Goal: Task Accomplishment & Management: Manage account settings

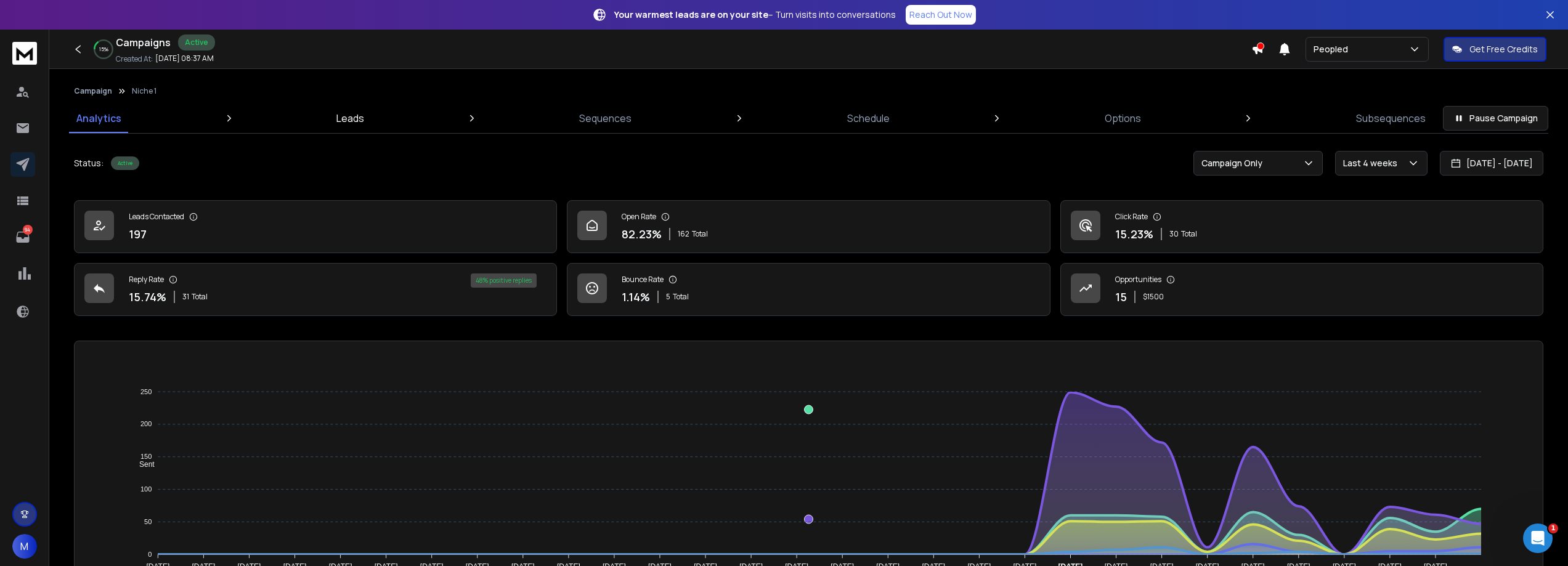
click at [337, 111] on p "Leads" at bounding box center [350, 118] width 28 height 15
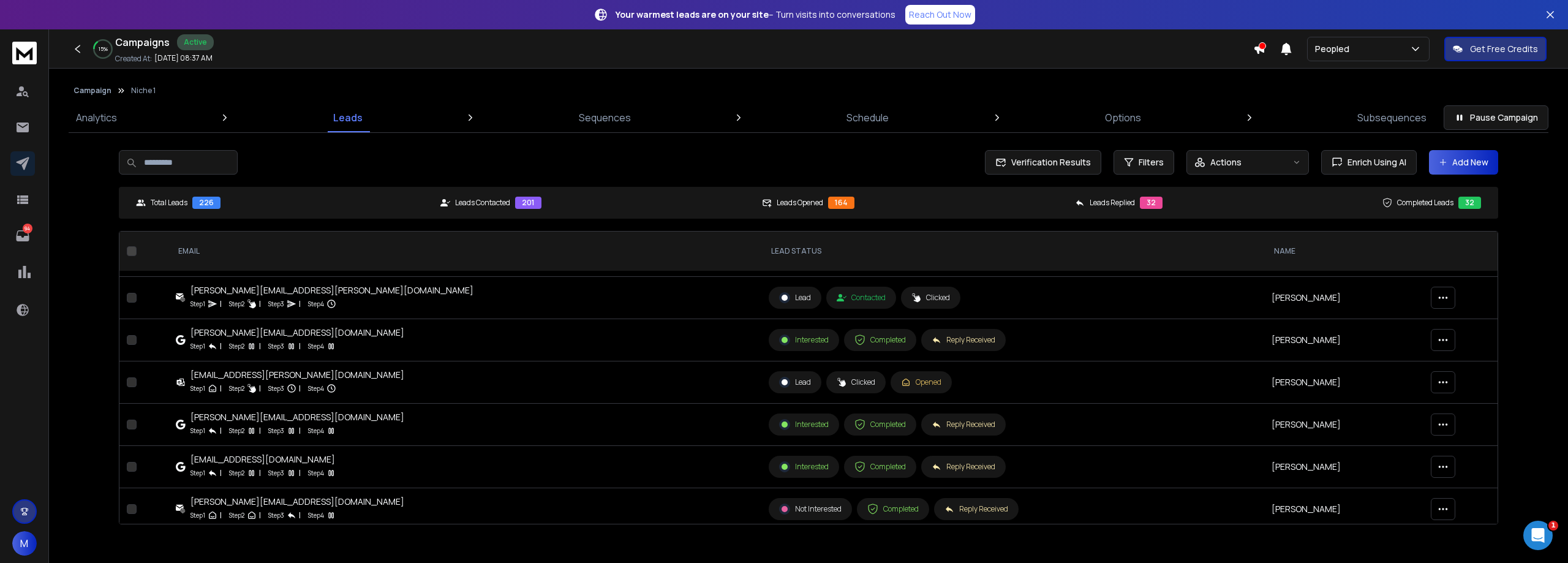
scroll to position [653, 0]
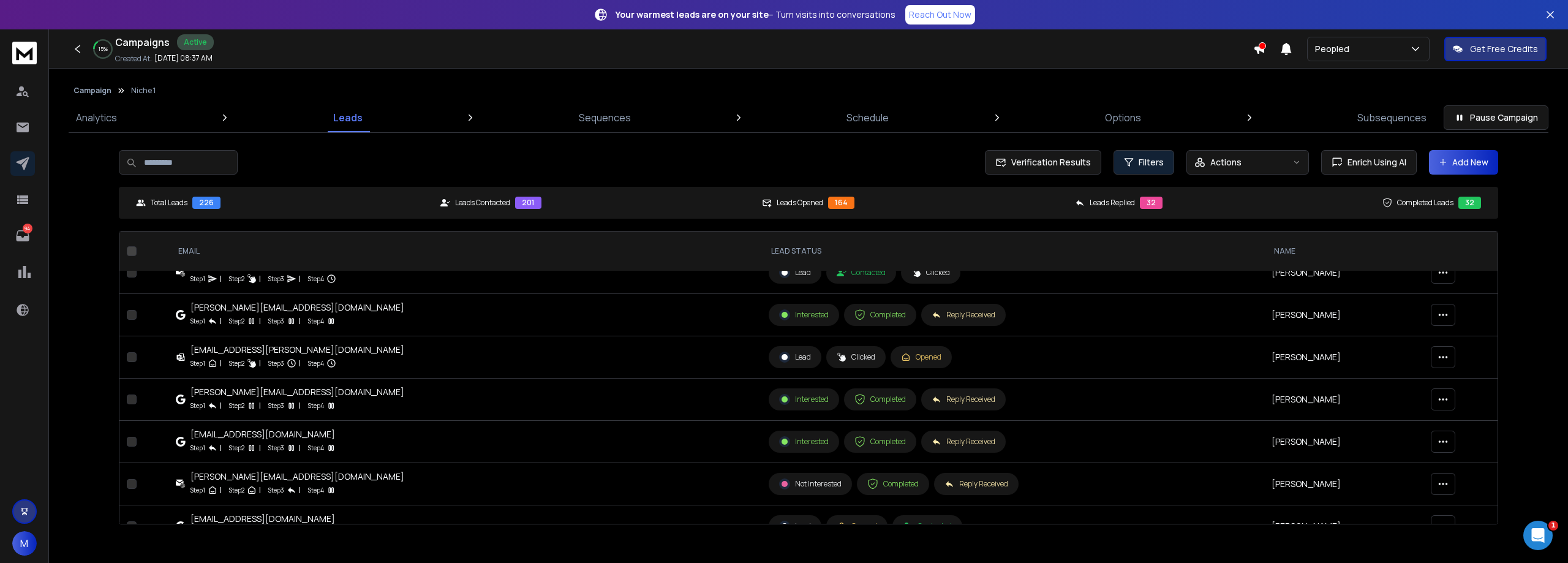
click at [1143, 163] on span "Filters" at bounding box center [1150, 163] width 25 height 12
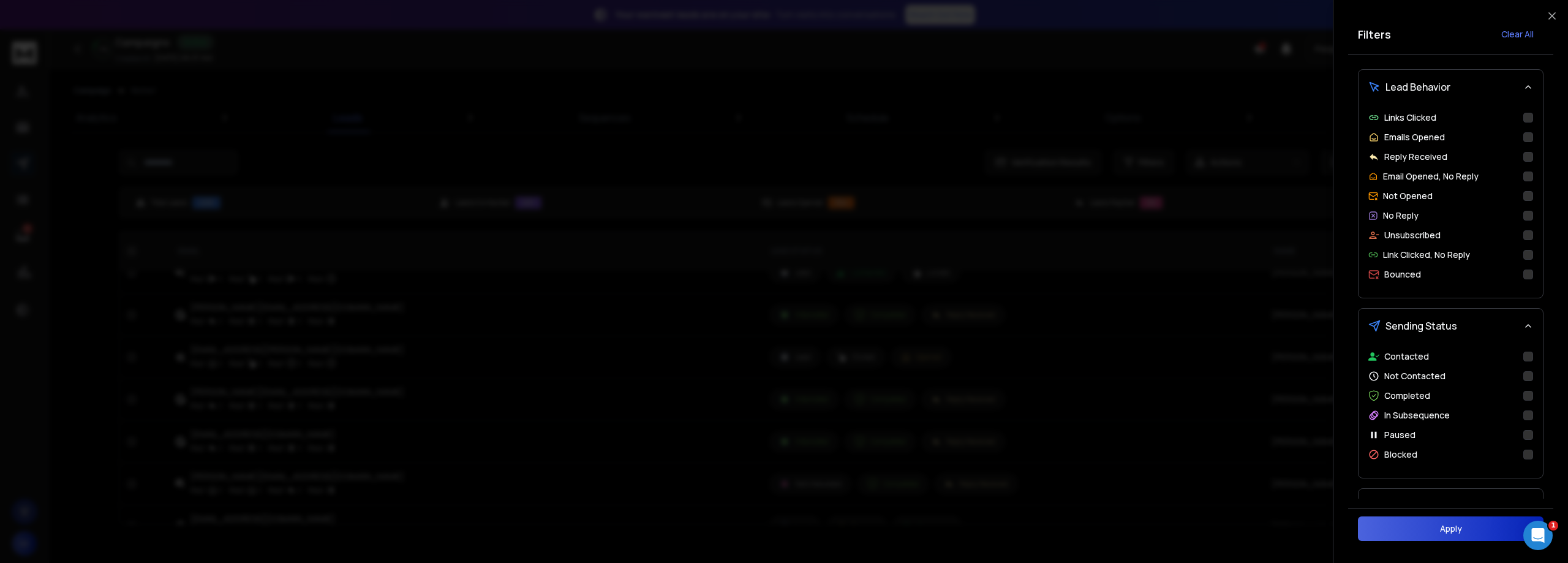
drag, startPoint x: 1401, startPoint y: 376, endPoint x: 1418, endPoint y: 440, distance: 66.2
click at [1401, 376] on p "Not Contacted" at bounding box center [1414, 376] width 61 height 12
click at [1523, 376] on button "Not Contacted" at bounding box center [1527, 376] width 10 height 10
click at [1424, 523] on button "Apply" at bounding box center [1450, 528] width 186 height 25
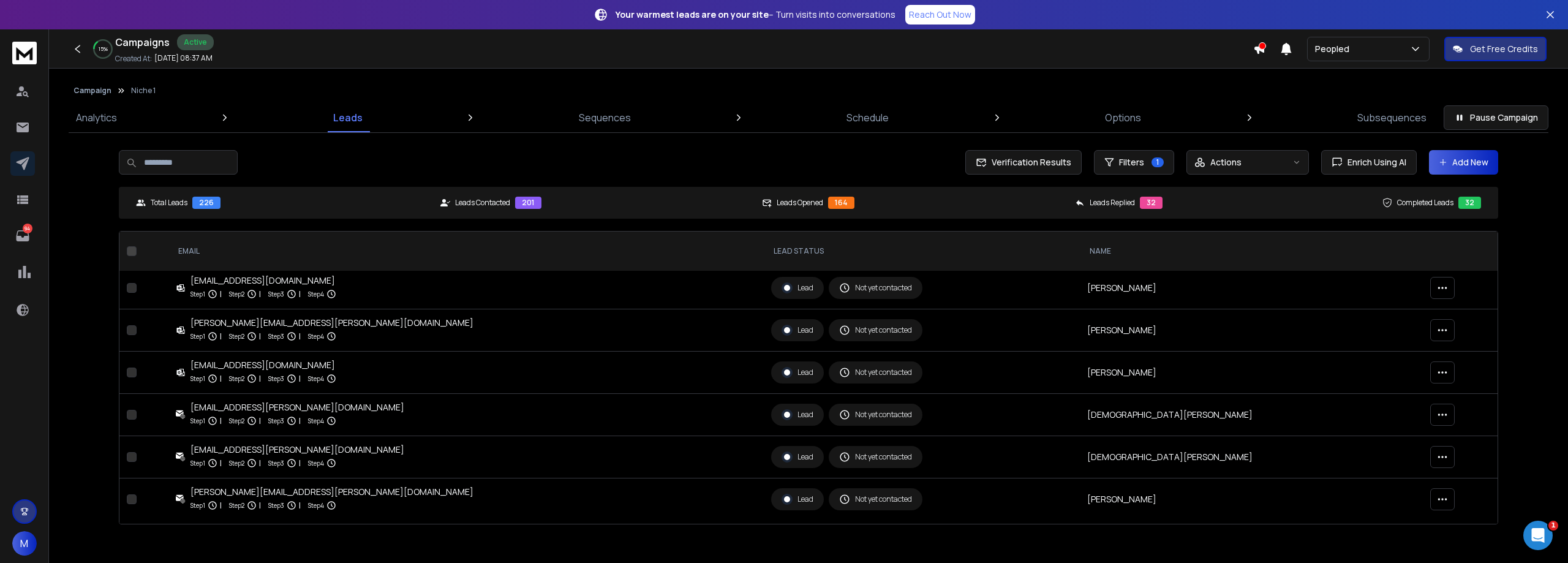
scroll to position [814, 0]
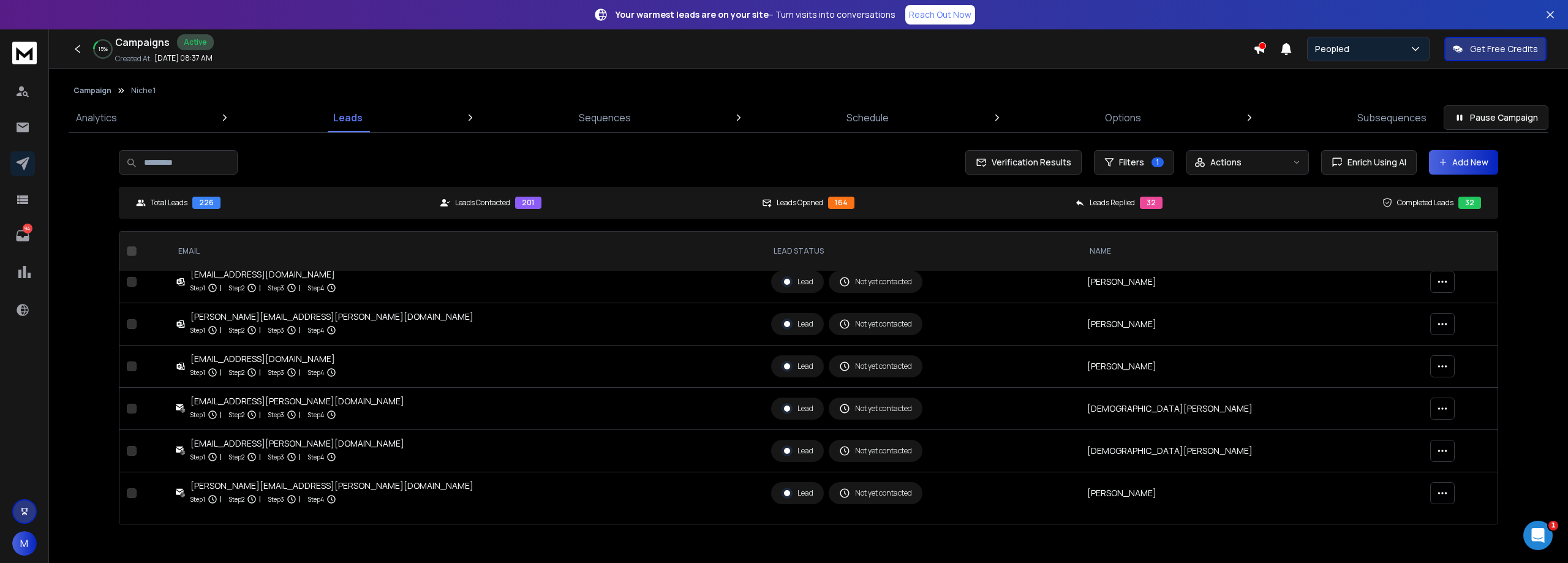
click at [1350, 55] on button "Peopled" at bounding box center [1368, 49] width 123 height 25
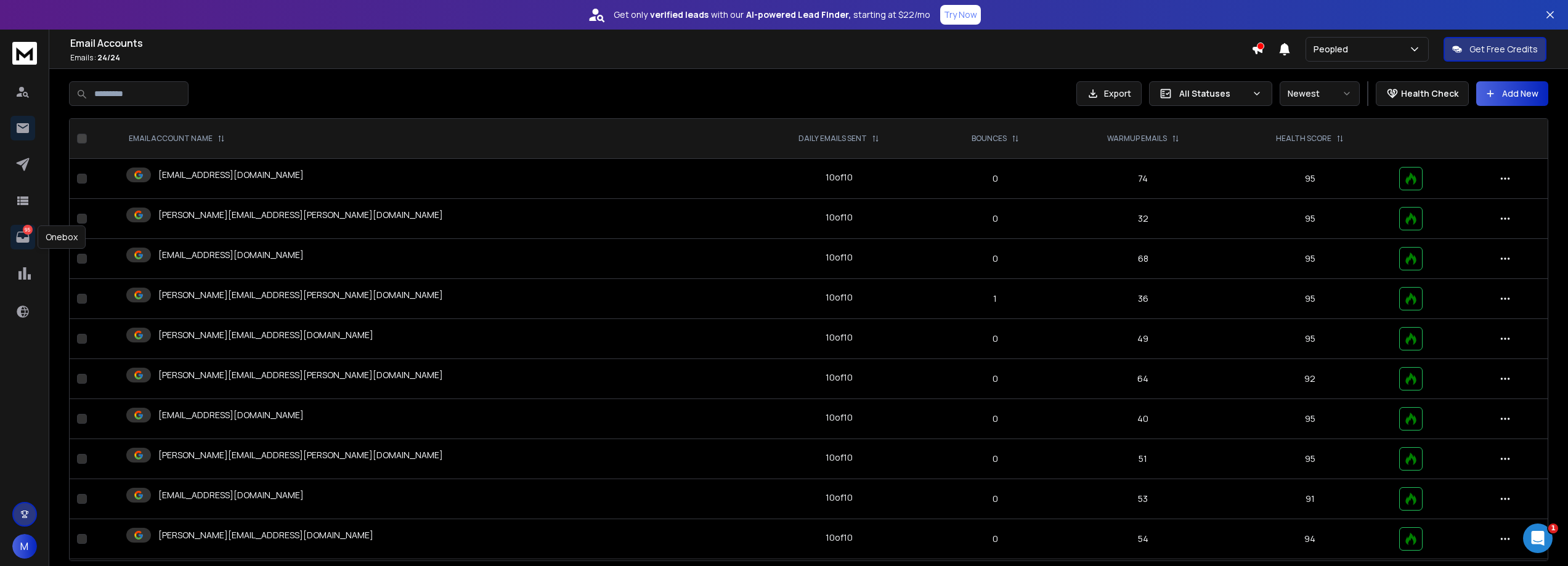
click at [24, 246] on link "95" at bounding box center [23, 237] width 25 height 25
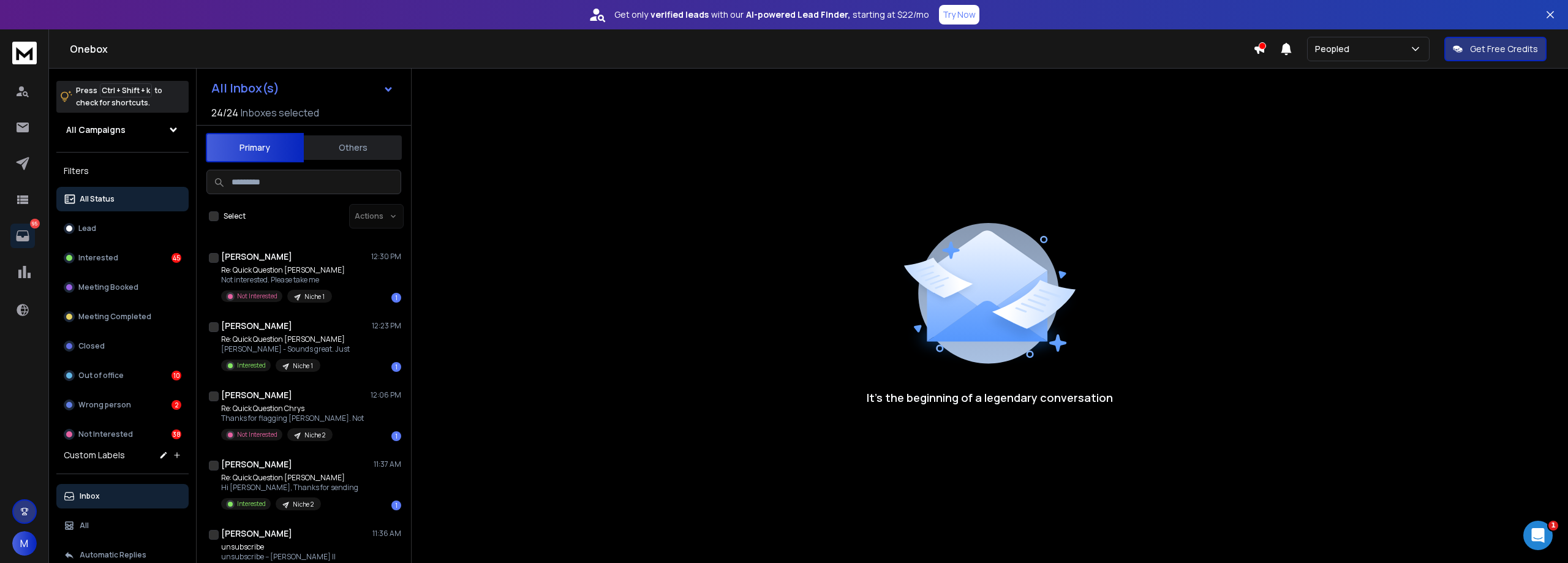
click at [347, 185] on input at bounding box center [303, 181] width 195 height 25
paste input "**********"
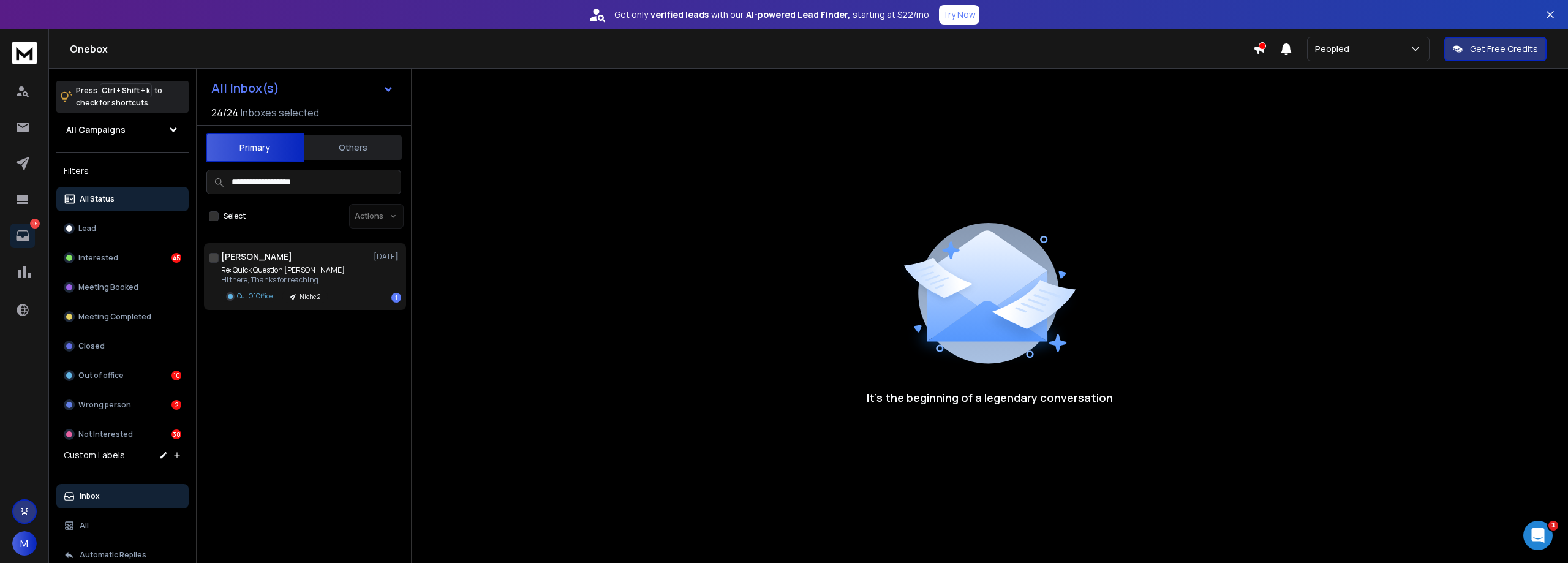
type input "**********"
click at [281, 250] on div "Estelle Chuffart 02 Sep Re: Quick Question Estelle Hi there, Thanks for reachin…" at bounding box center [305, 276] width 202 height 67
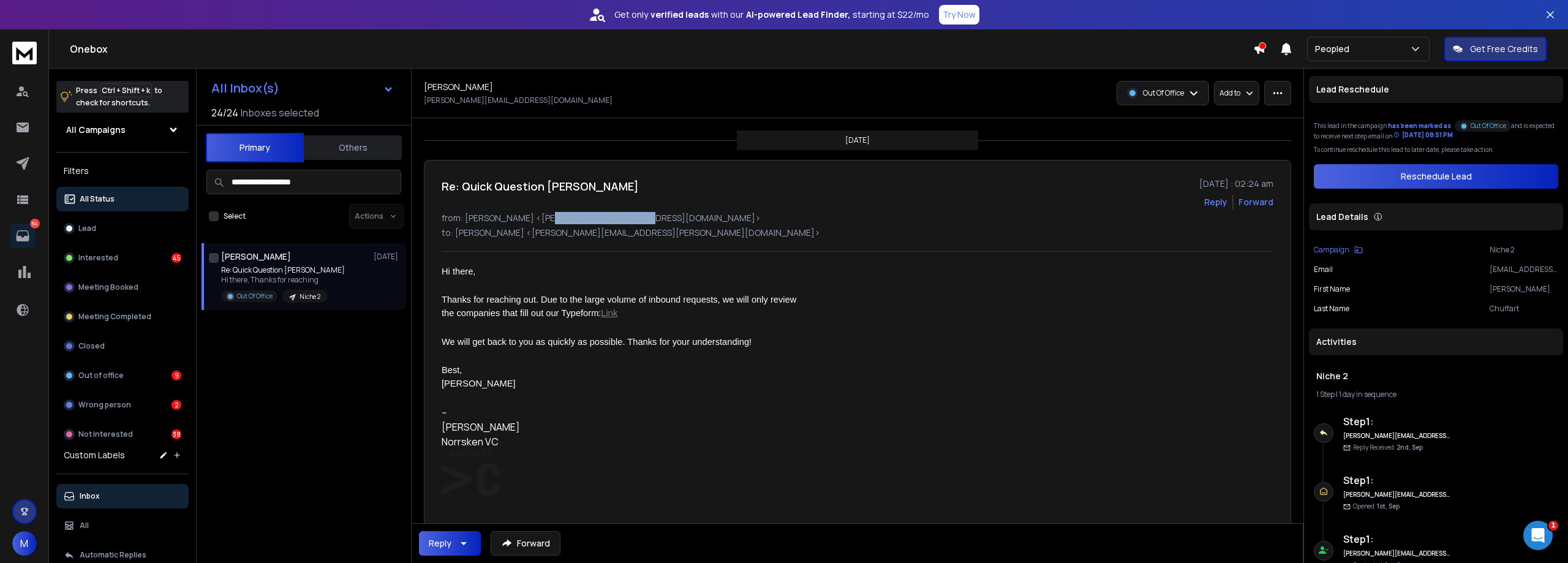
drag, startPoint x: 533, startPoint y: 218, endPoint x: 613, endPoint y: 218, distance: 80.0
click at [613, 218] on p "from: Estelle Chuffart <estelle@norrsken.vc>" at bounding box center [857, 218] width 831 height 12
copy p "estelle@norrsken.vc"
click at [25, 126] on icon at bounding box center [23, 127] width 12 height 10
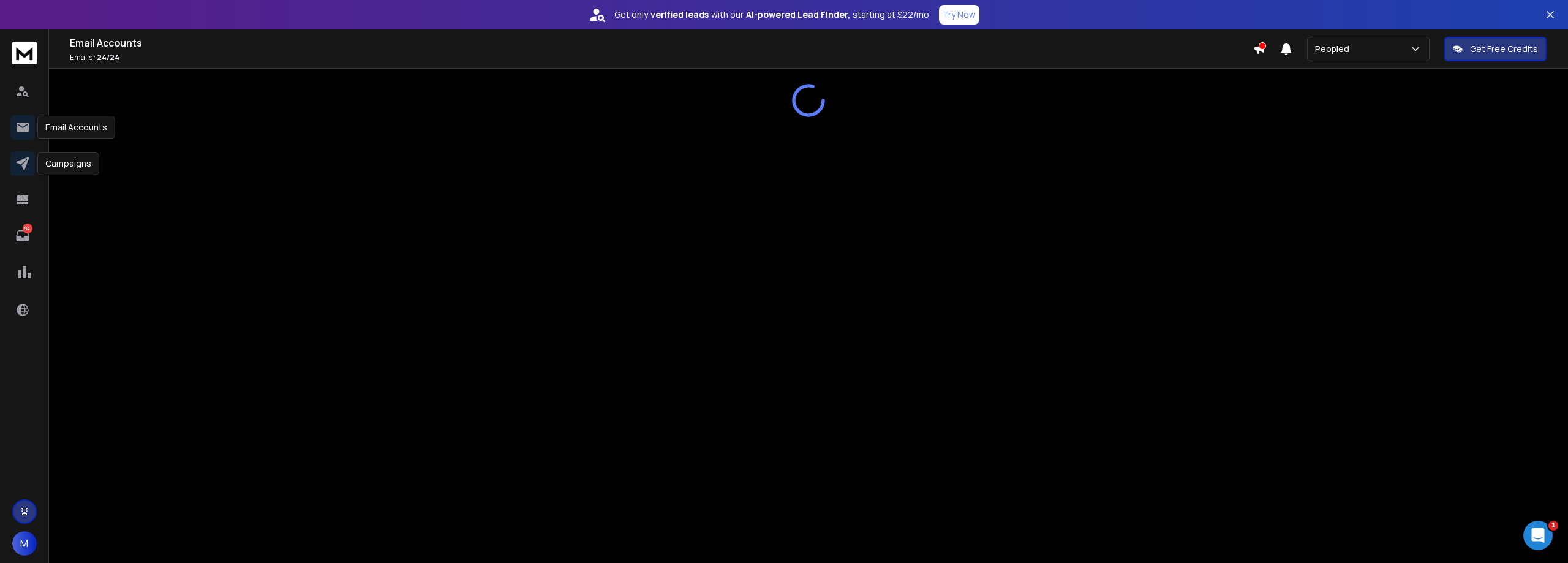
click at [29, 160] on icon at bounding box center [23, 164] width 15 height 15
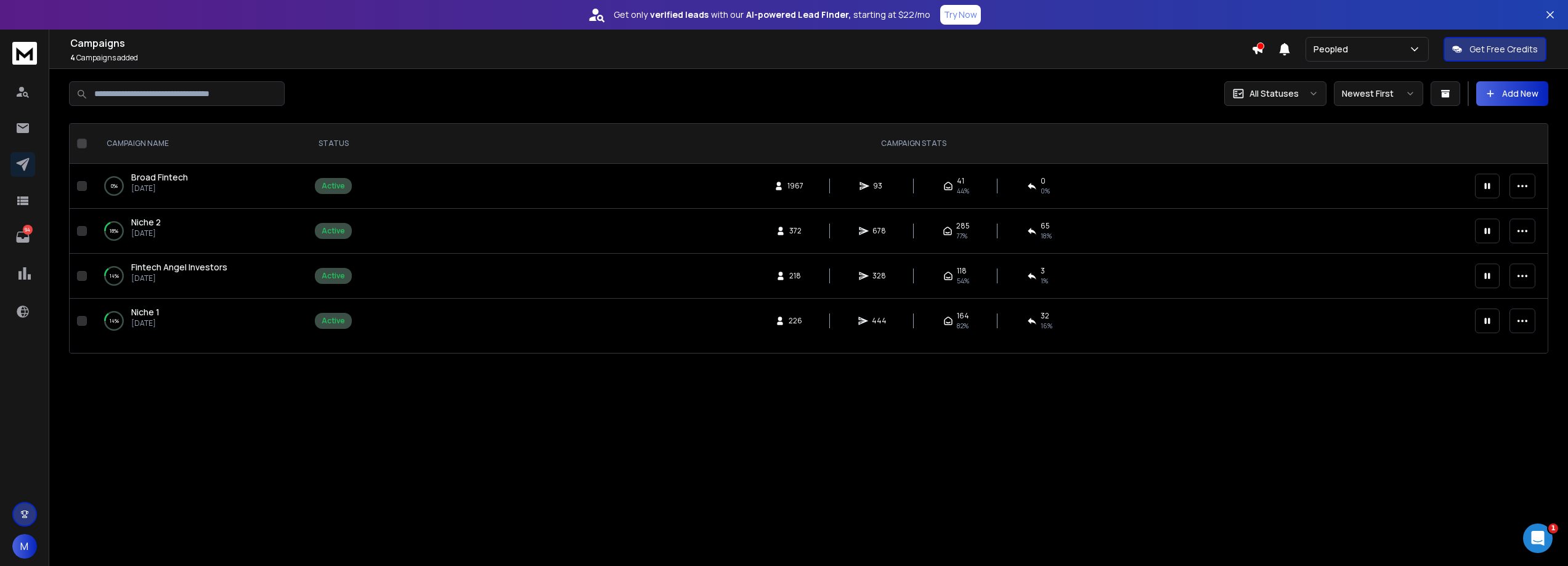
click at [169, 337] on td "14 % Niche 1 9 days ago" at bounding box center [199, 321] width 216 height 45
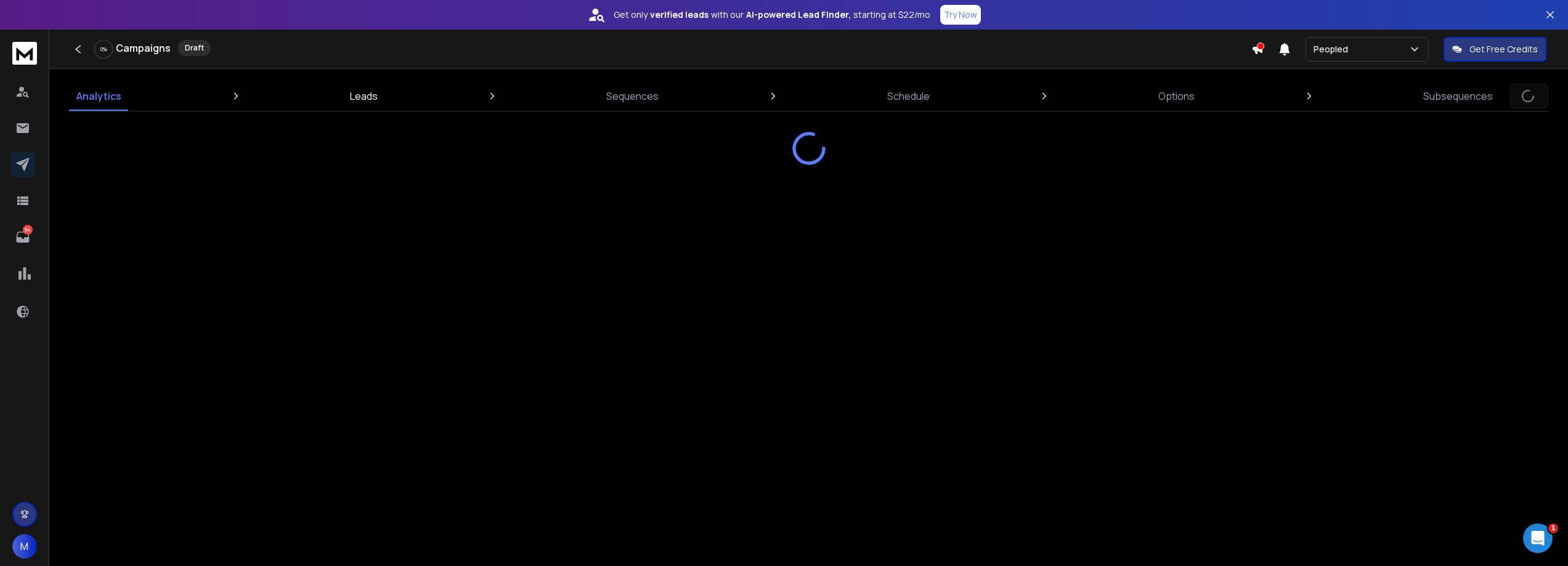
click at [373, 98] on p "Leads" at bounding box center [363, 96] width 28 height 15
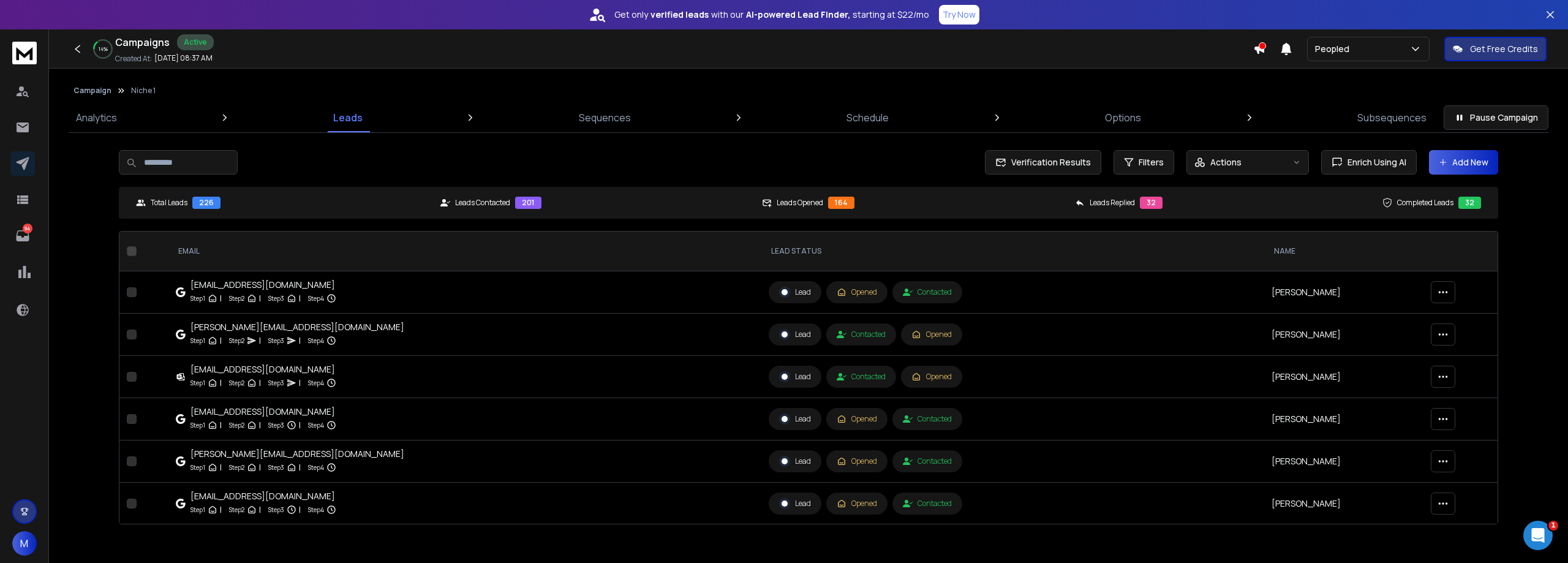
click at [1451, 168] on button "Add New" at bounding box center [1463, 162] width 69 height 25
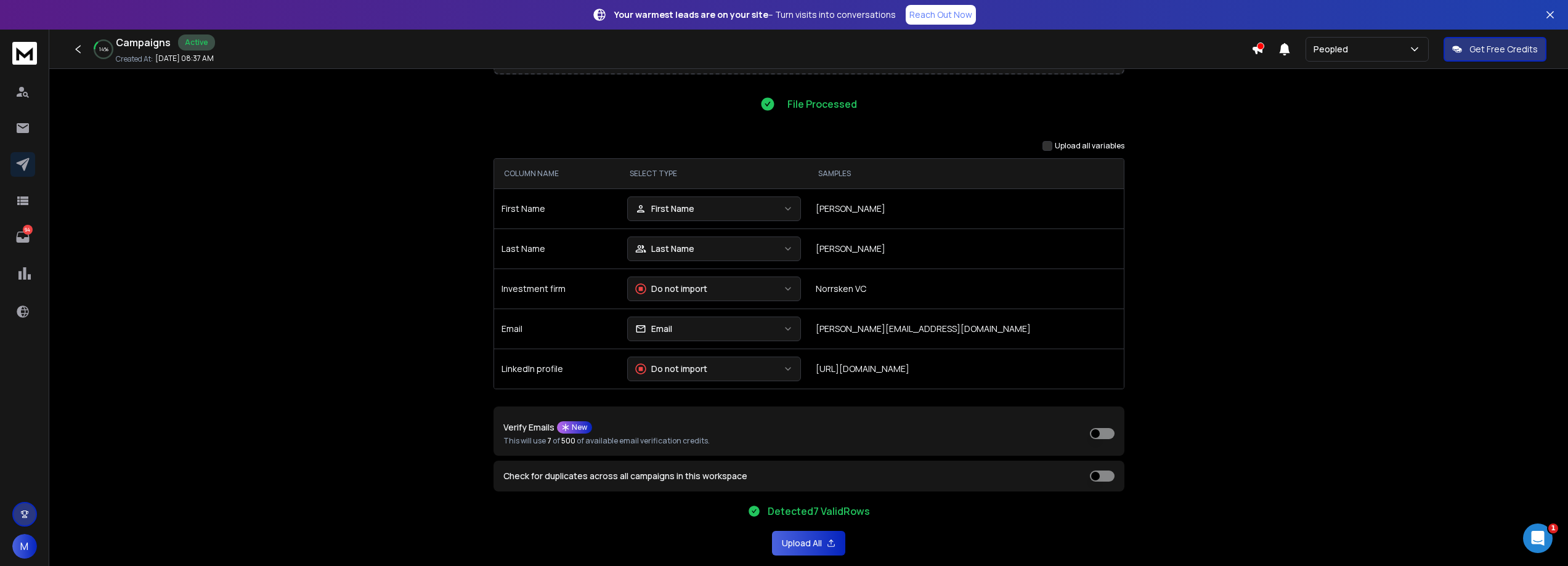
scroll to position [114, 0]
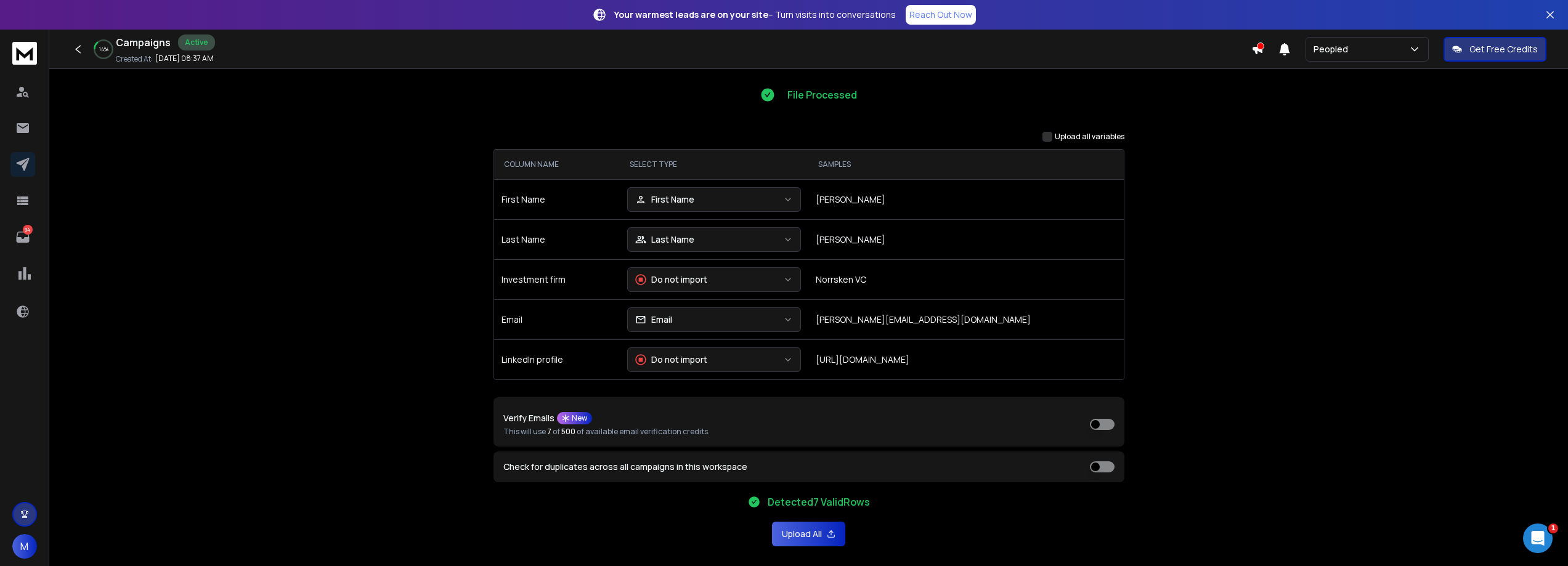
click at [790, 533] on button "Upload All" at bounding box center [809, 533] width 73 height 25
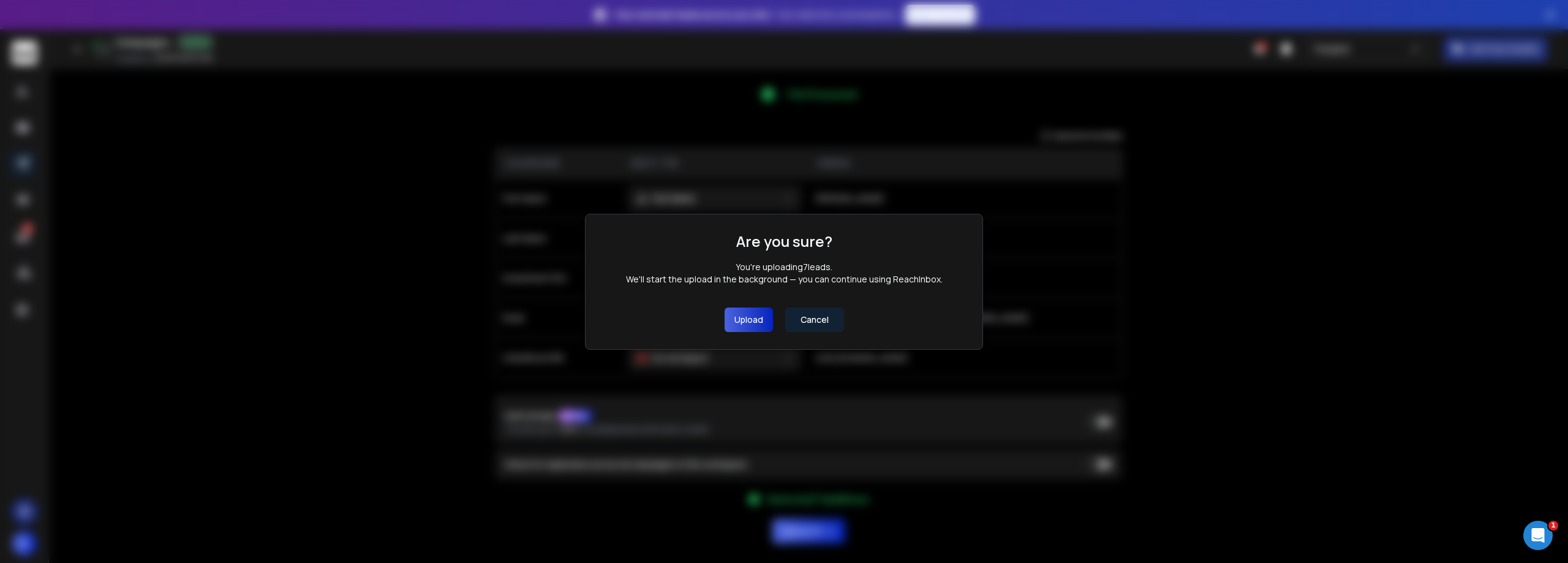
click at [737, 321] on button "Upload" at bounding box center [749, 320] width 48 height 25
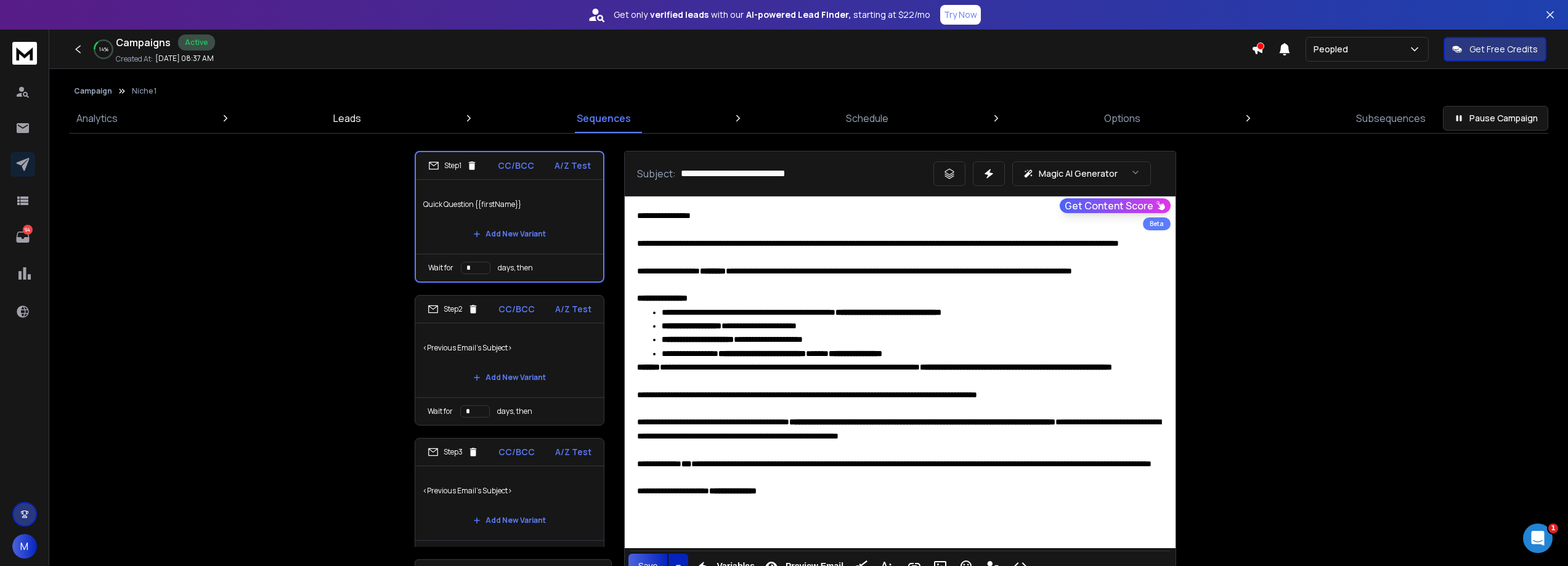
click at [363, 112] on link "Leads" at bounding box center [348, 118] width 42 height 30
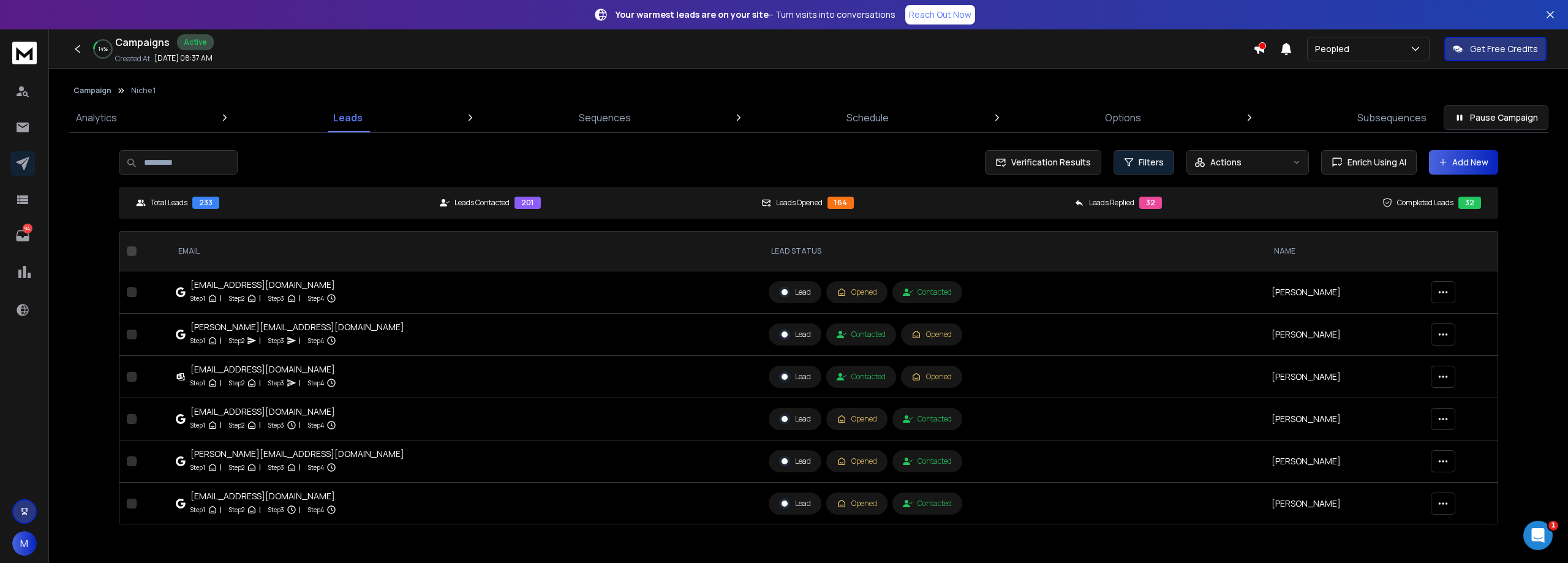
click at [1154, 160] on span "Filters" at bounding box center [1150, 163] width 25 height 12
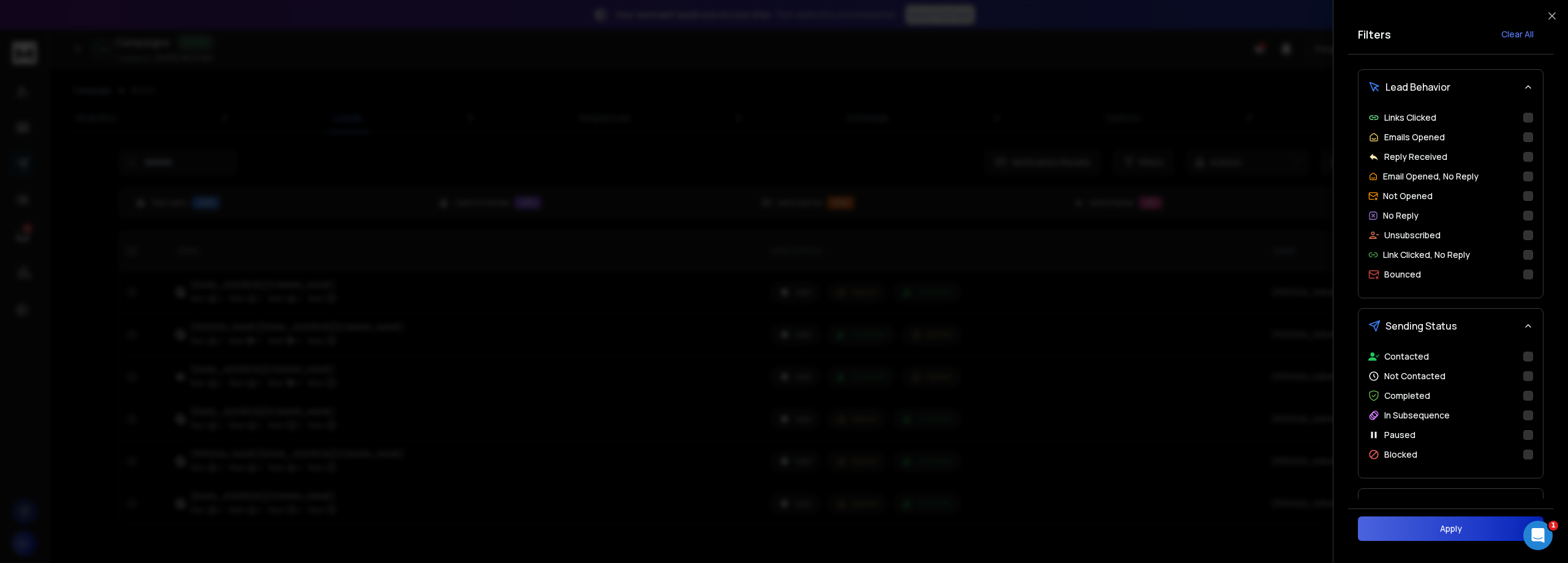
click at [1427, 374] on p "Not Contacted" at bounding box center [1414, 376] width 61 height 12
click at [1523, 374] on button "Not Contacted" at bounding box center [1527, 376] width 10 height 10
click at [1433, 528] on button "Apply" at bounding box center [1450, 528] width 186 height 25
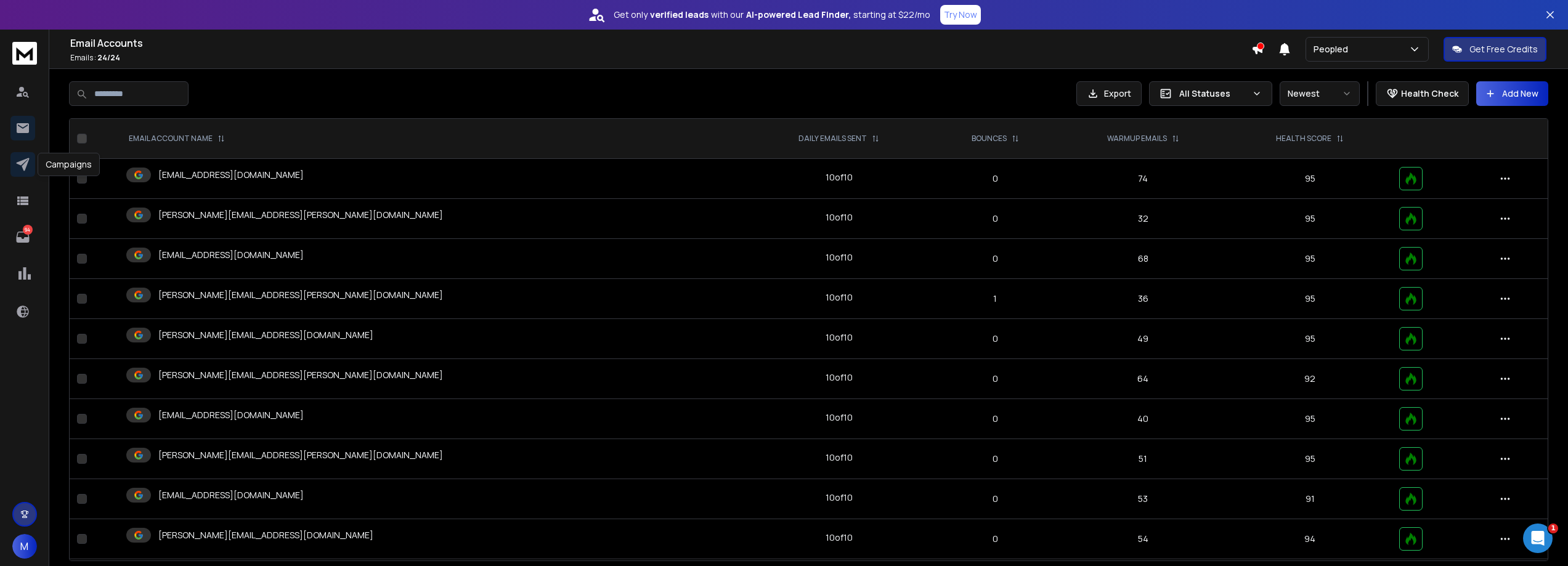
click at [23, 166] on icon at bounding box center [22, 163] width 13 height 13
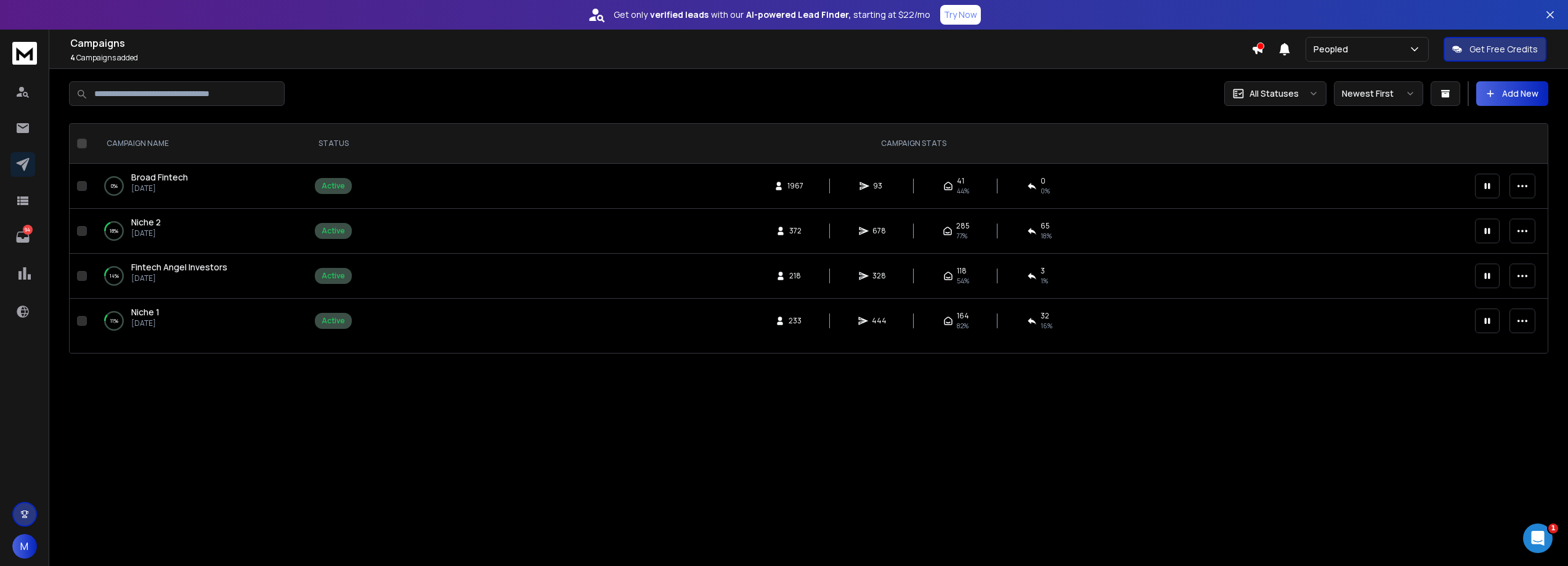
click at [160, 330] on div "Niche 1 9 days ago" at bounding box center [145, 320] width 28 height 30
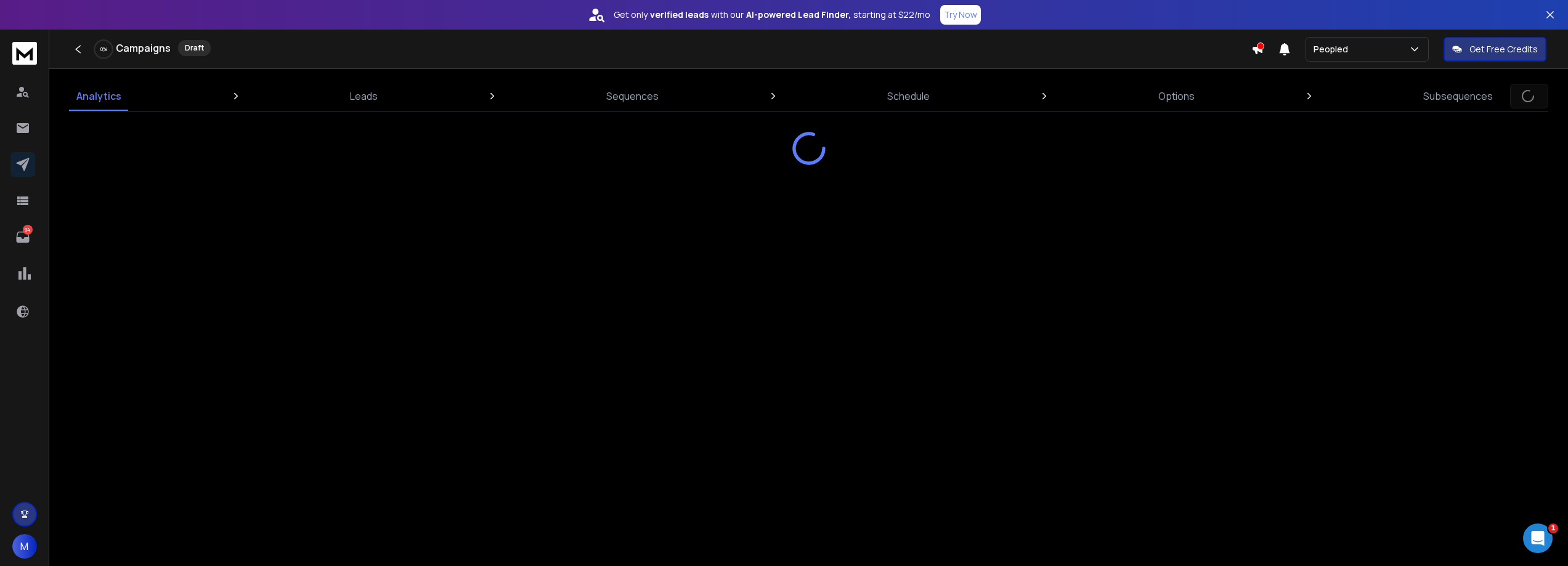
click at [336, 94] on div "Analytics Leads Sequences Schedule Options Subsequences" at bounding box center [784, 95] width 1432 height 30
click at [346, 97] on link "Leads" at bounding box center [364, 95] width 42 height 30
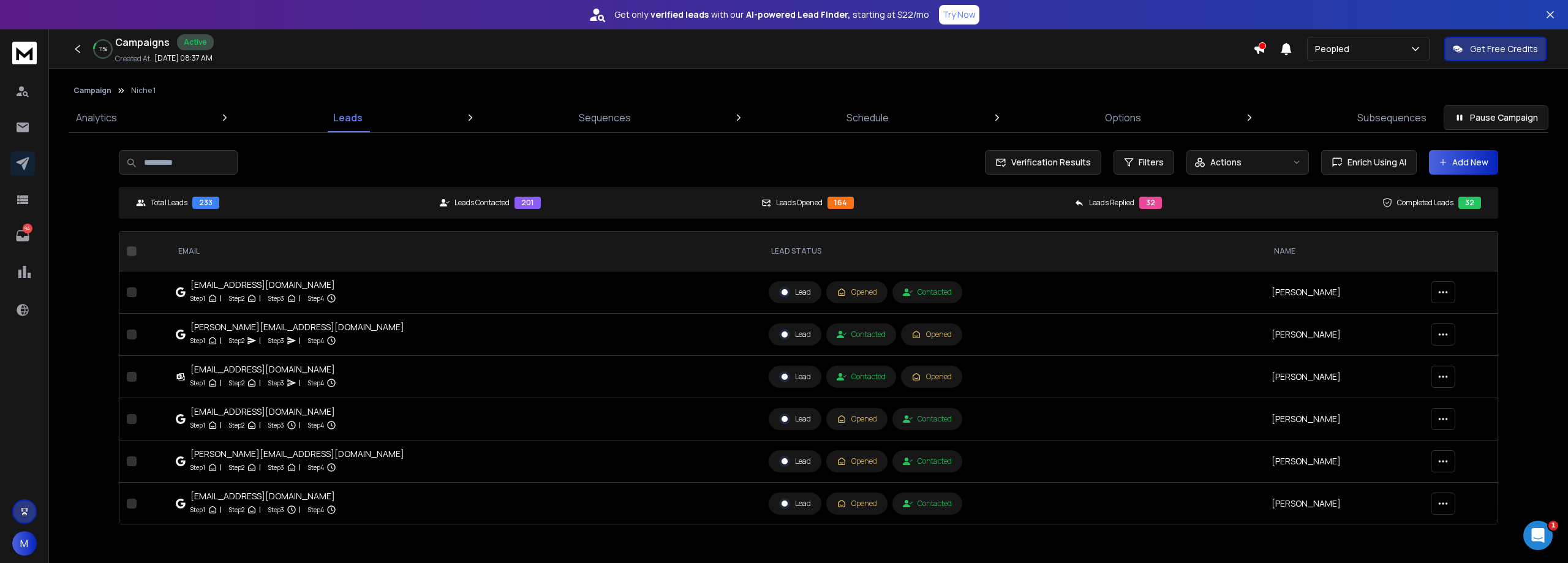
click at [214, 159] on input at bounding box center [178, 162] width 119 height 25
paste input "**********"
type input "**********"
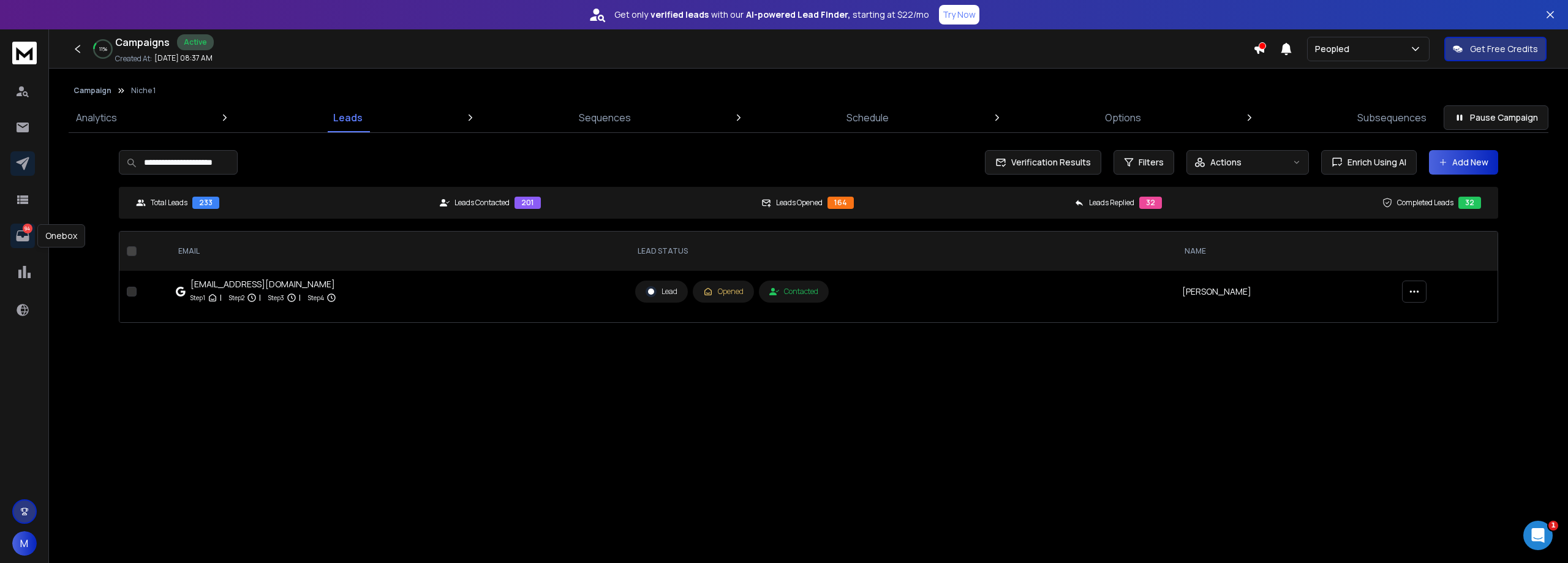
click at [23, 243] on link "94" at bounding box center [23, 236] width 25 height 25
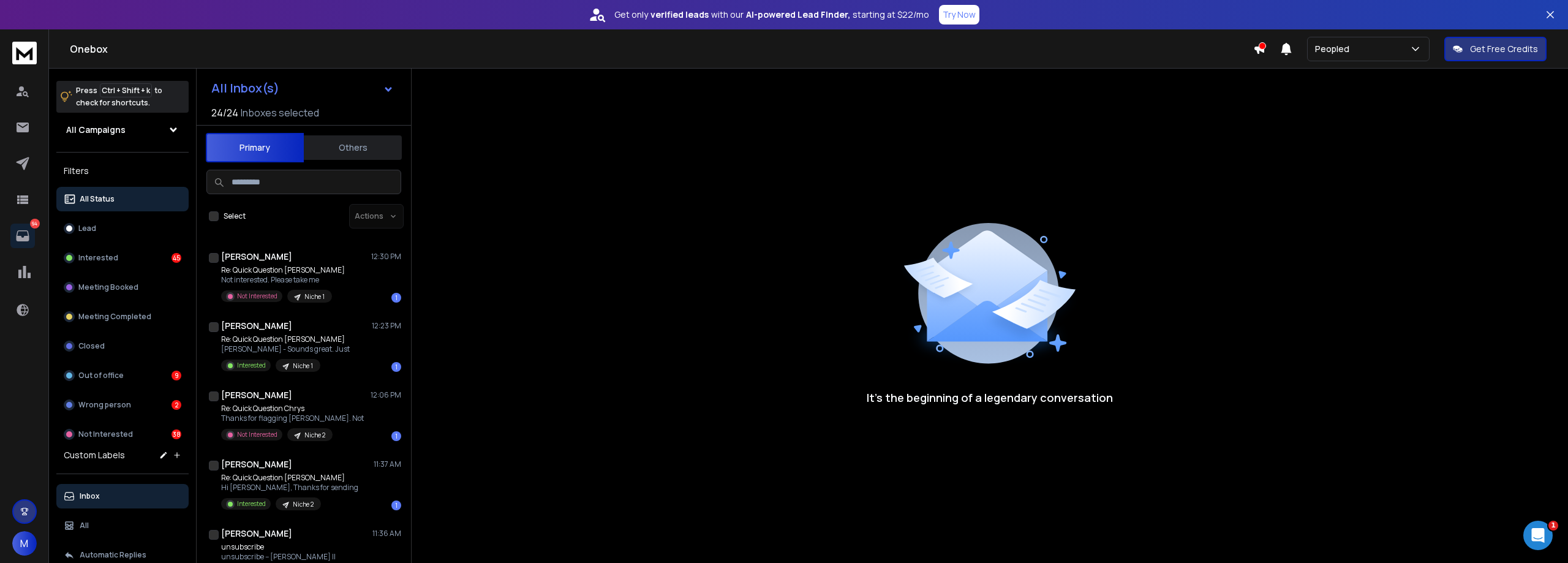
click at [301, 184] on input at bounding box center [303, 181] width 195 height 25
paste input "**********"
type input "**********"
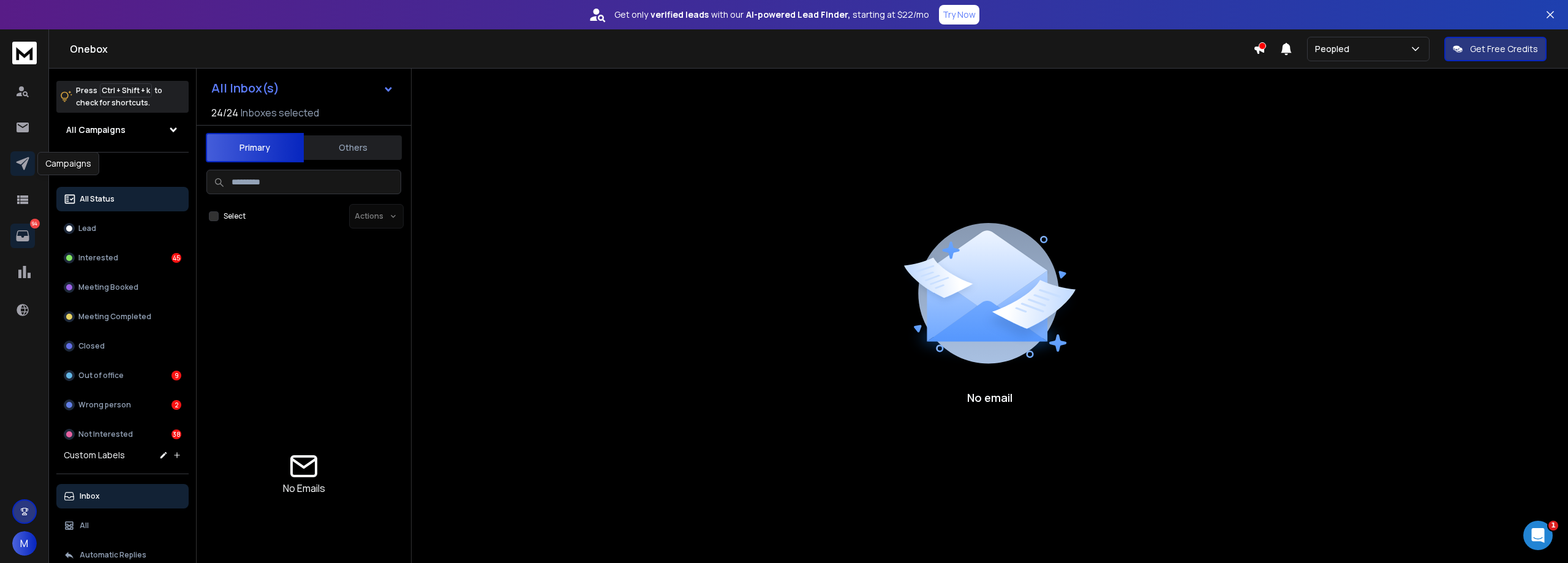
click at [22, 169] on icon at bounding box center [23, 164] width 15 height 15
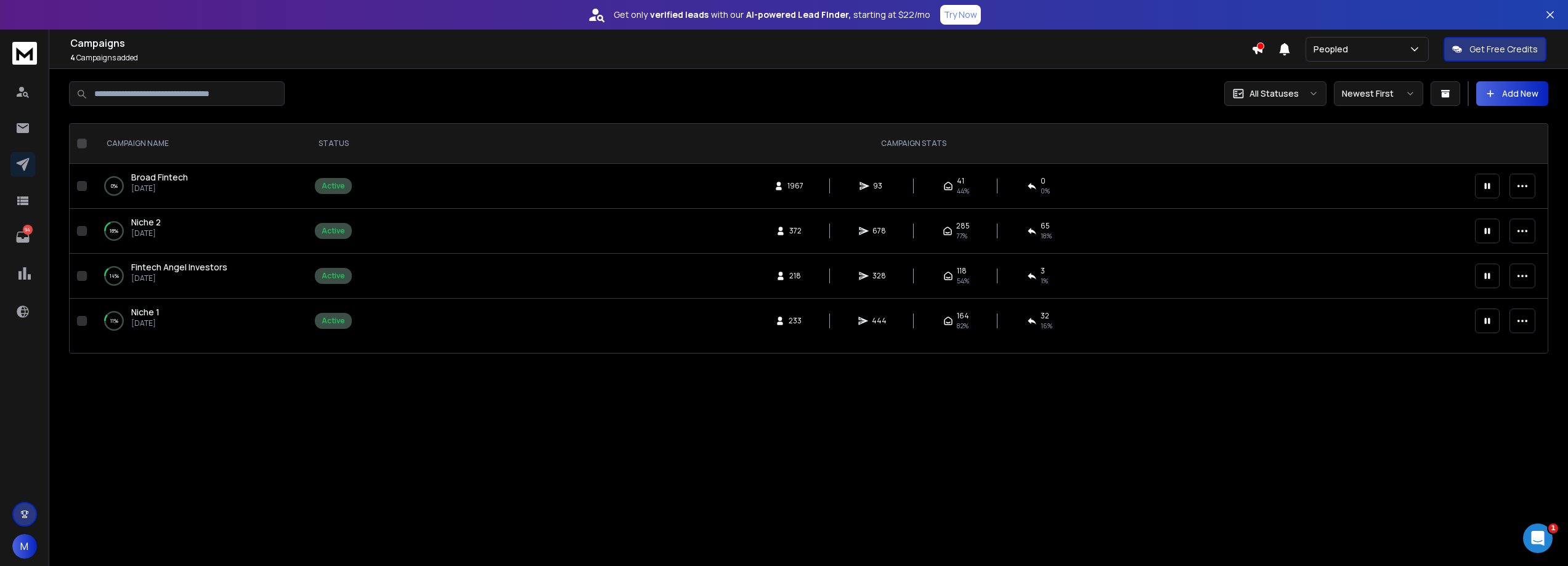
click at [161, 229] on p "9 days ago" at bounding box center [145, 233] width 30 height 10
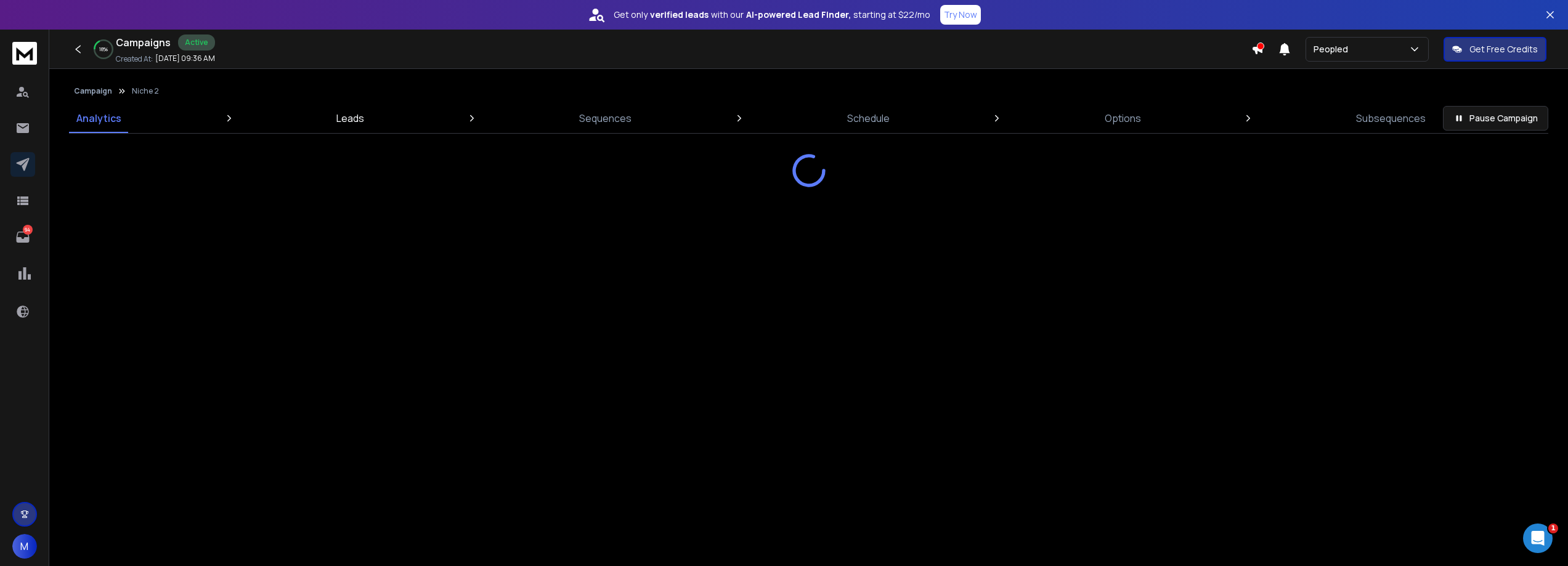
click at [344, 126] on link "Leads" at bounding box center [351, 118] width 42 height 30
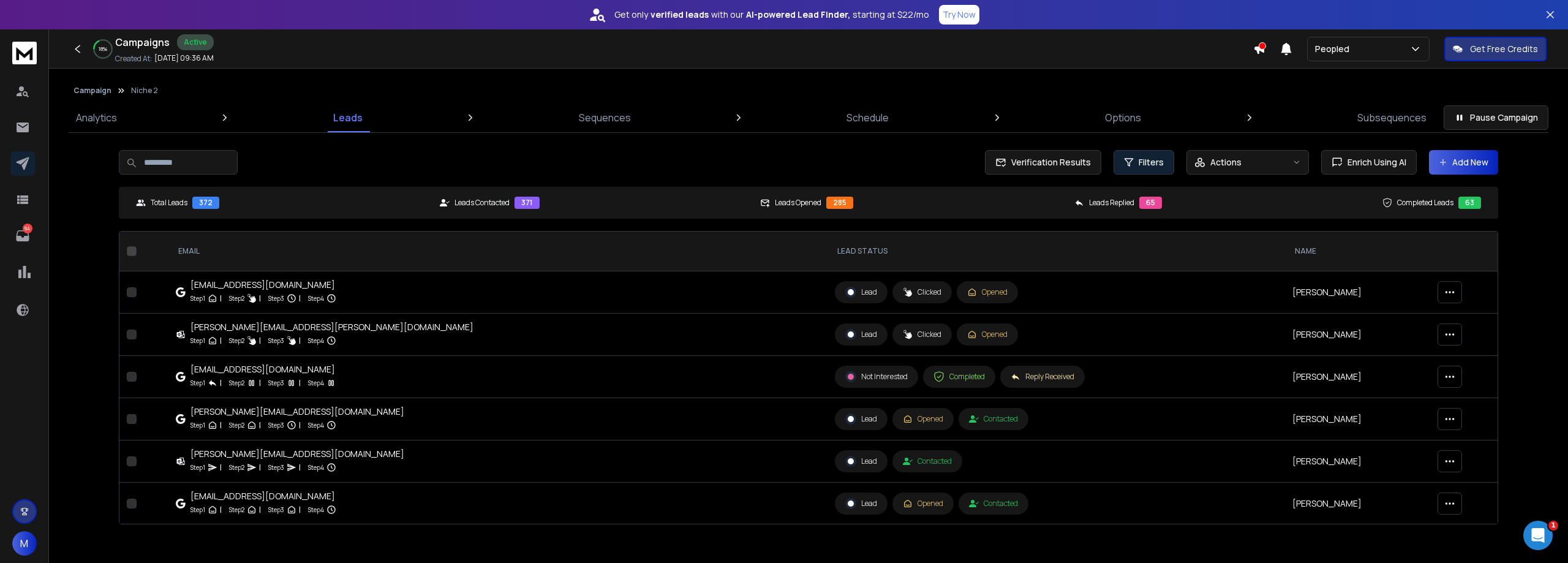
click at [1133, 163] on icon "button" at bounding box center [1128, 162] width 10 height 10
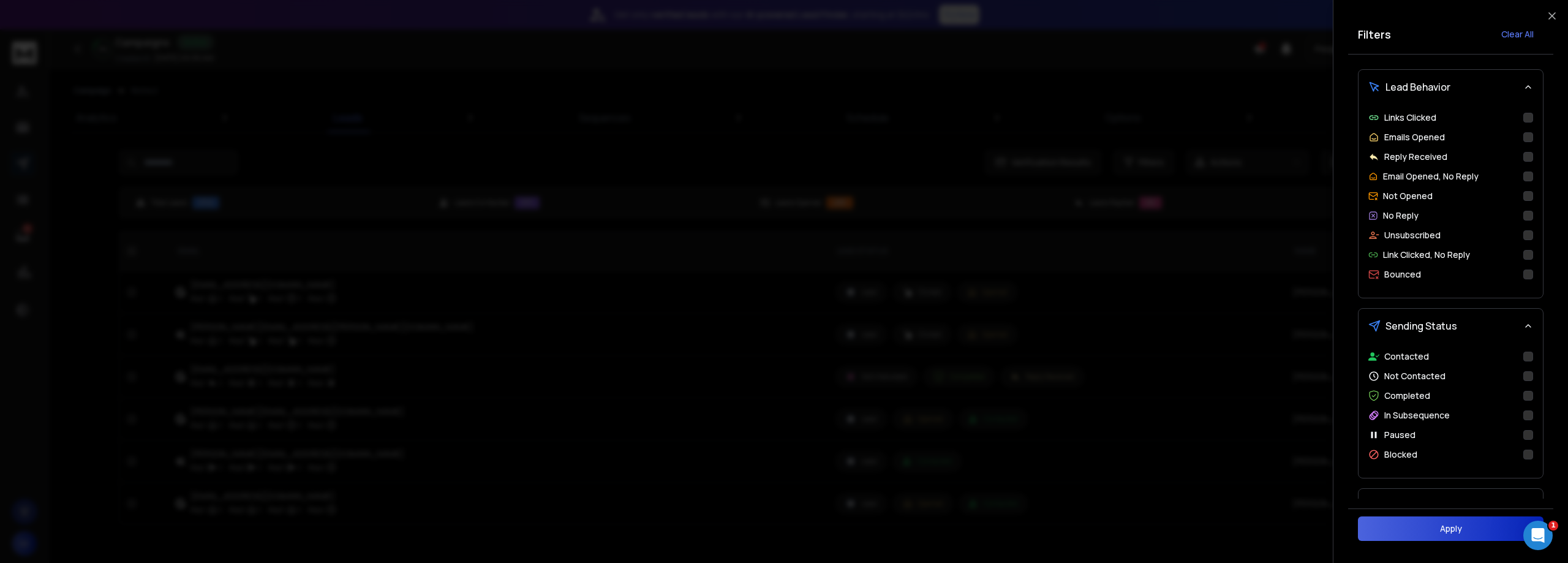
click at [1423, 373] on p "Not Contacted" at bounding box center [1414, 376] width 61 height 12
click at [1523, 373] on button "Not Contacted" at bounding box center [1527, 376] width 10 height 10
click at [1418, 529] on button "Apply" at bounding box center [1450, 528] width 186 height 25
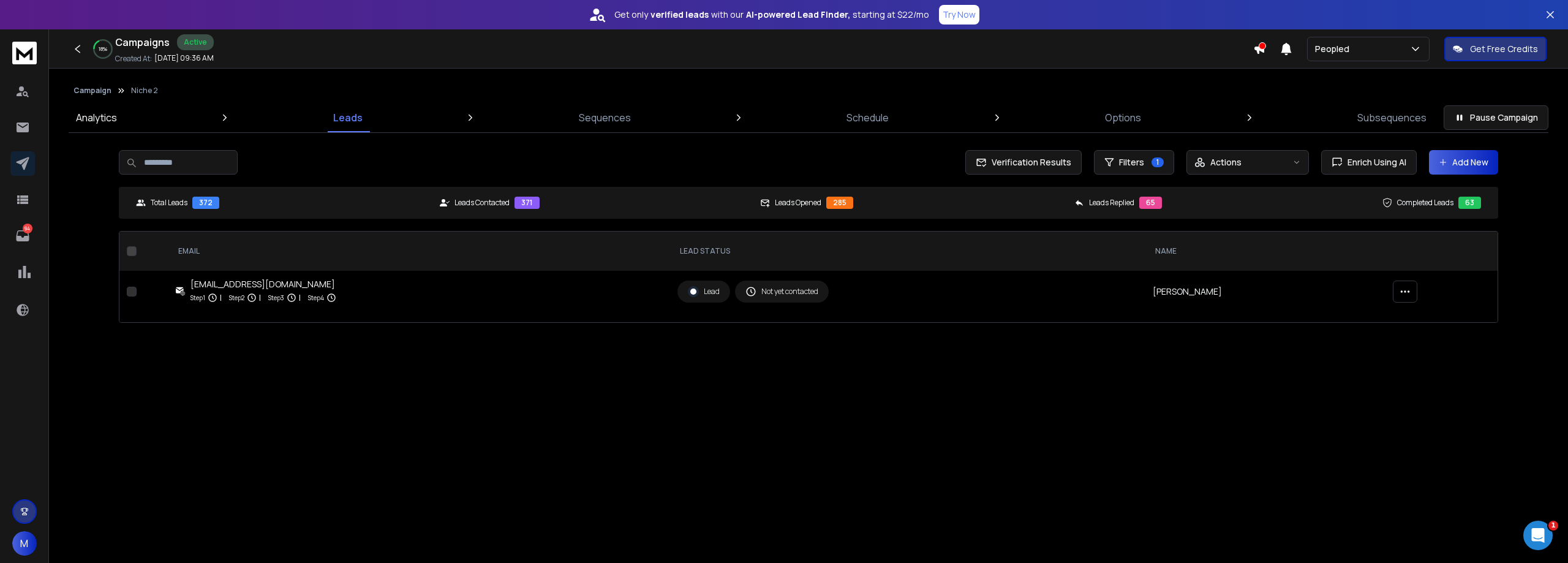
click at [122, 123] on link "Analytics" at bounding box center [96, 117] width 56 height 29
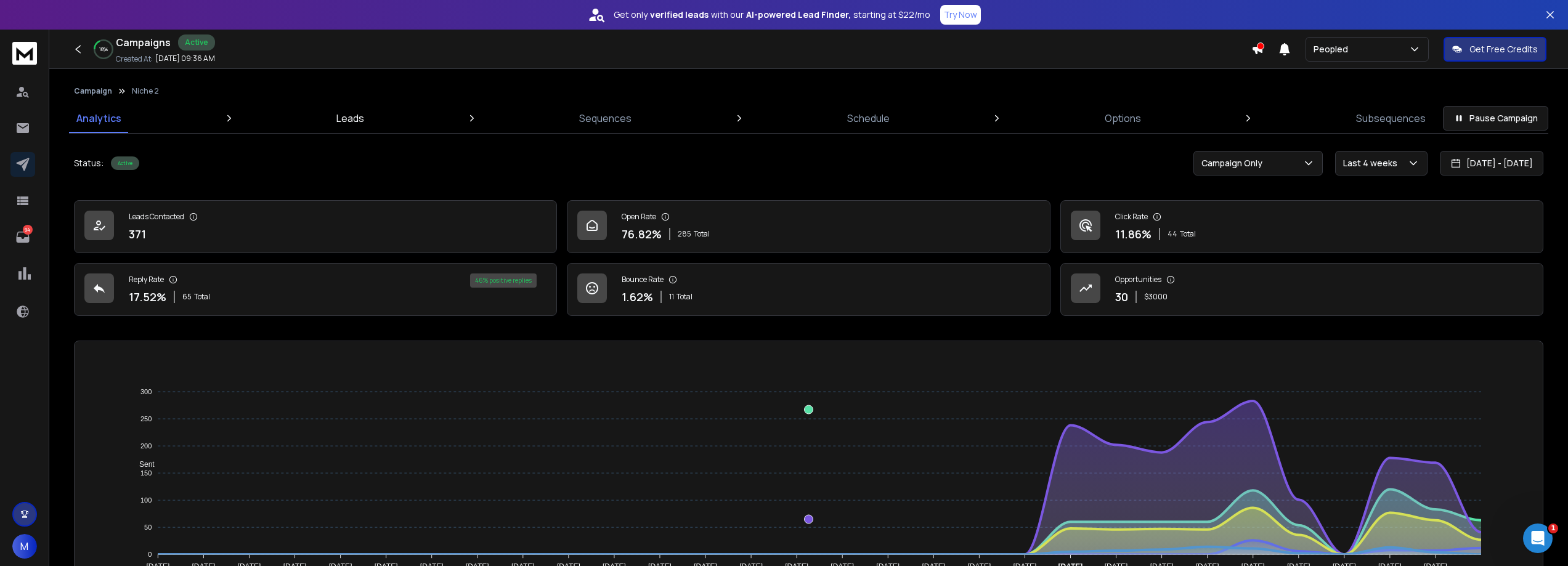
click at [362, 120] on p "Leads" at bounding box center [350, 118] width 28 height 15
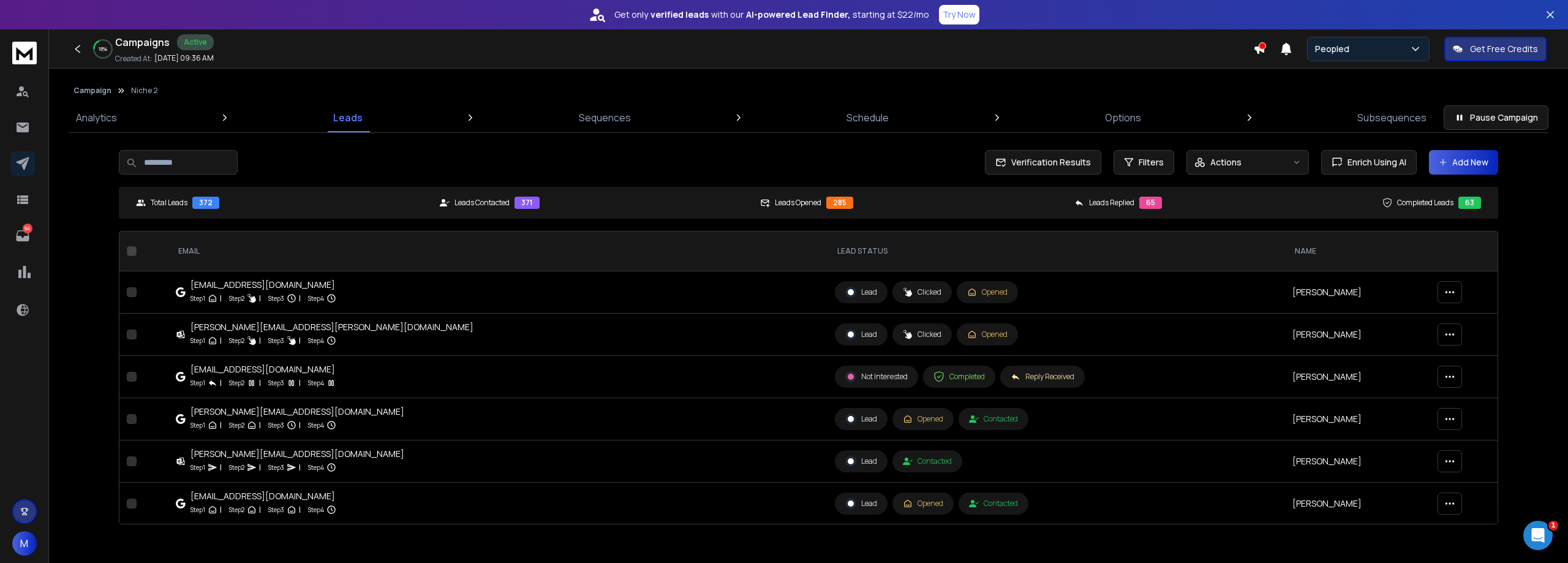
click at [1380, 50] on div "Peopled" at bounding box center [1368, 49] width 107 height 12
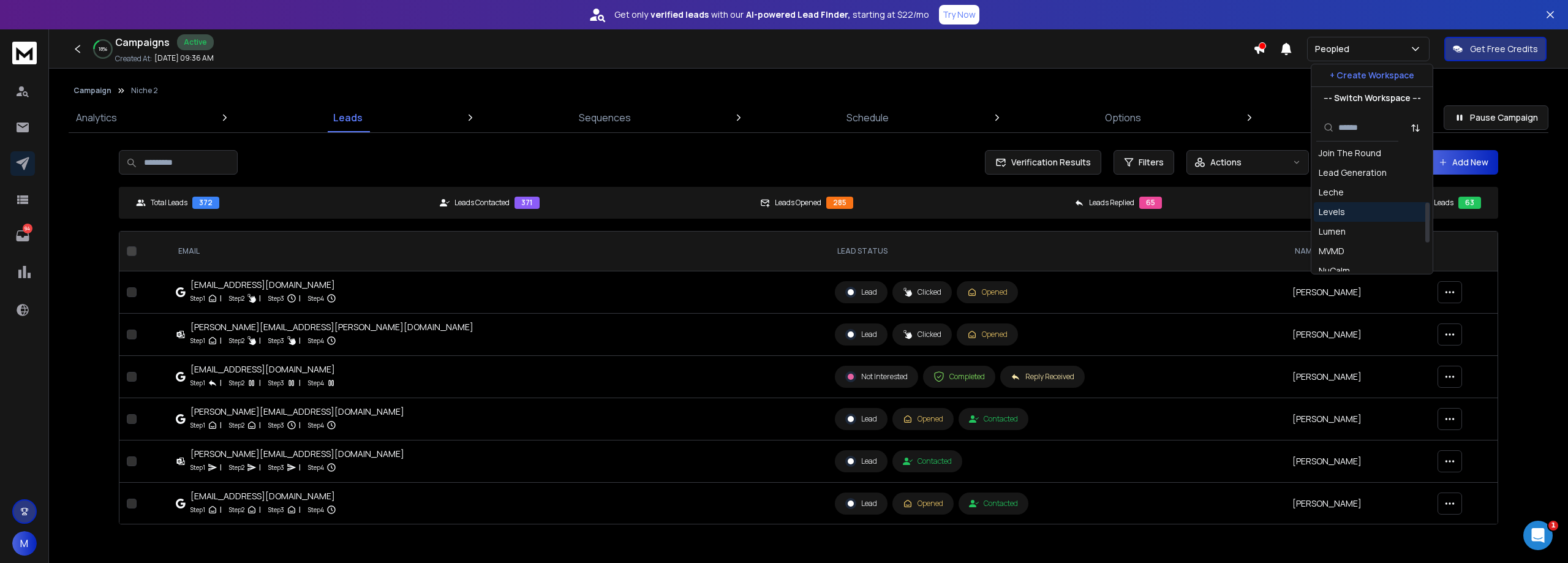
scroll to position [163, 0]
click at [1366, 237] on div "Lumen" at bounding box center [1372, 230] width 117 height 20
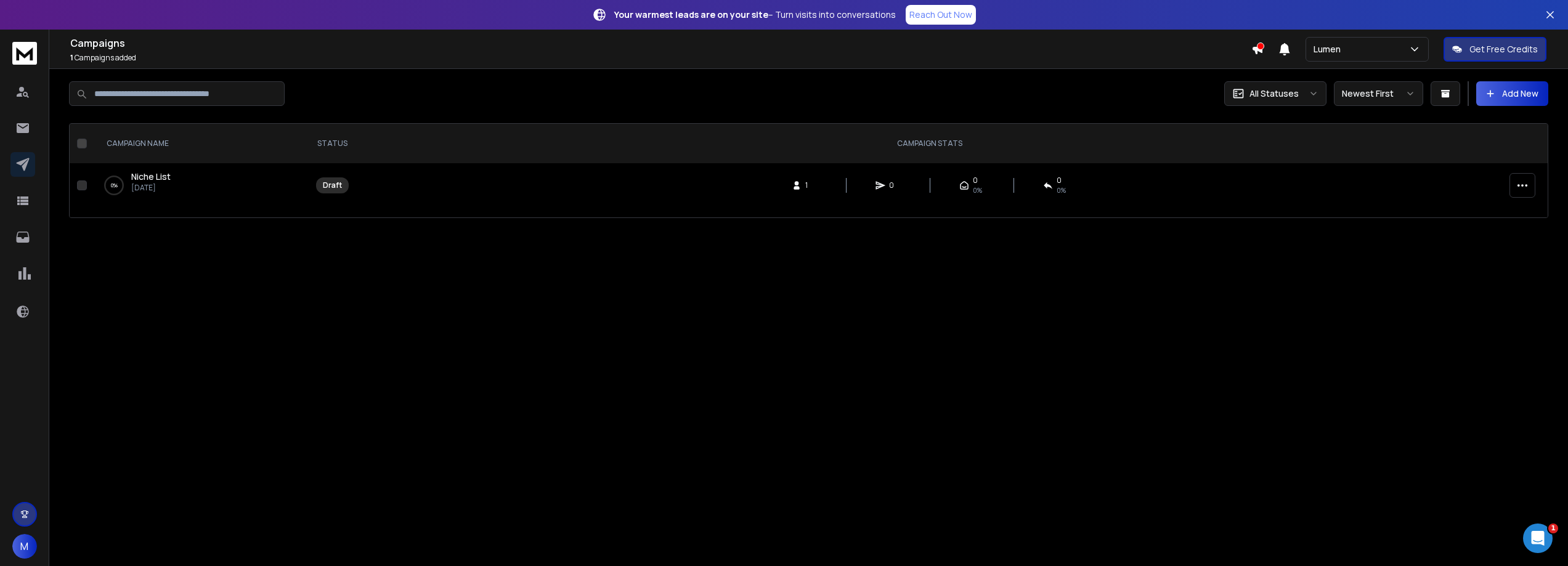
click at [165, 201] on td "0 % Niche List [DATE]" at bounding box center [199, 185] width 216 height 45
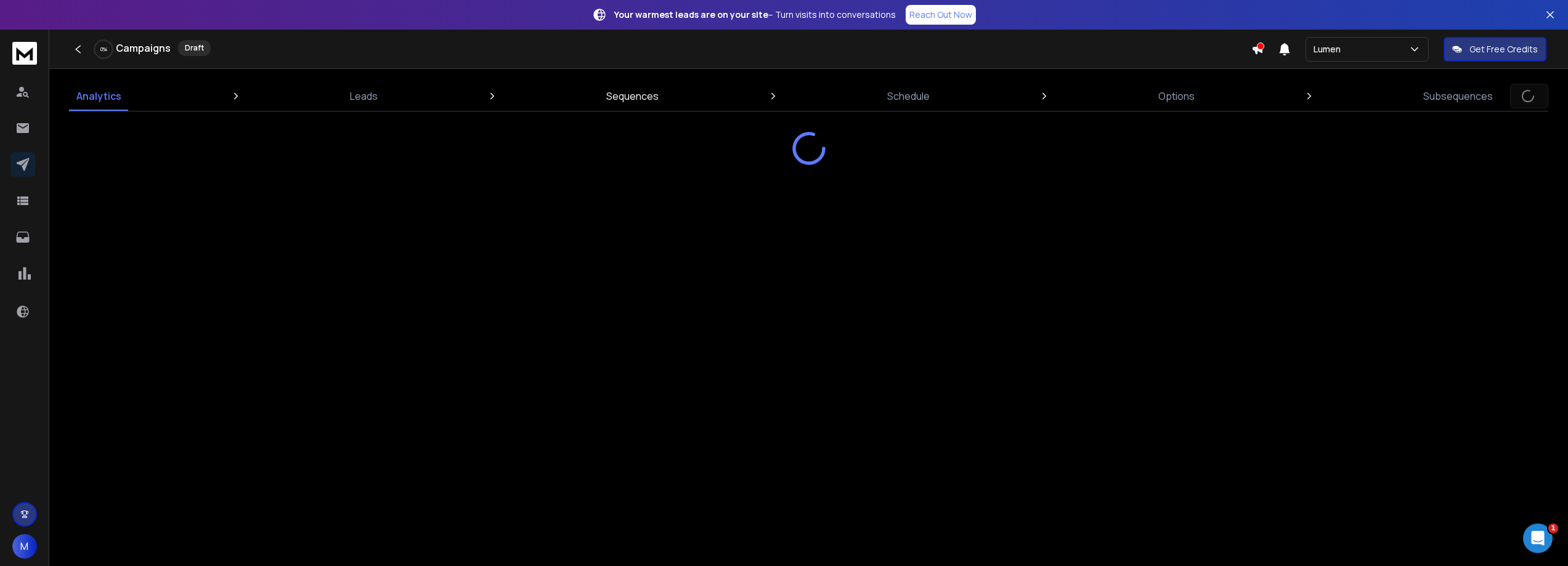
click at [644, 104] on link "Sequences" at bounding box center [632, 95] width 67 height 30
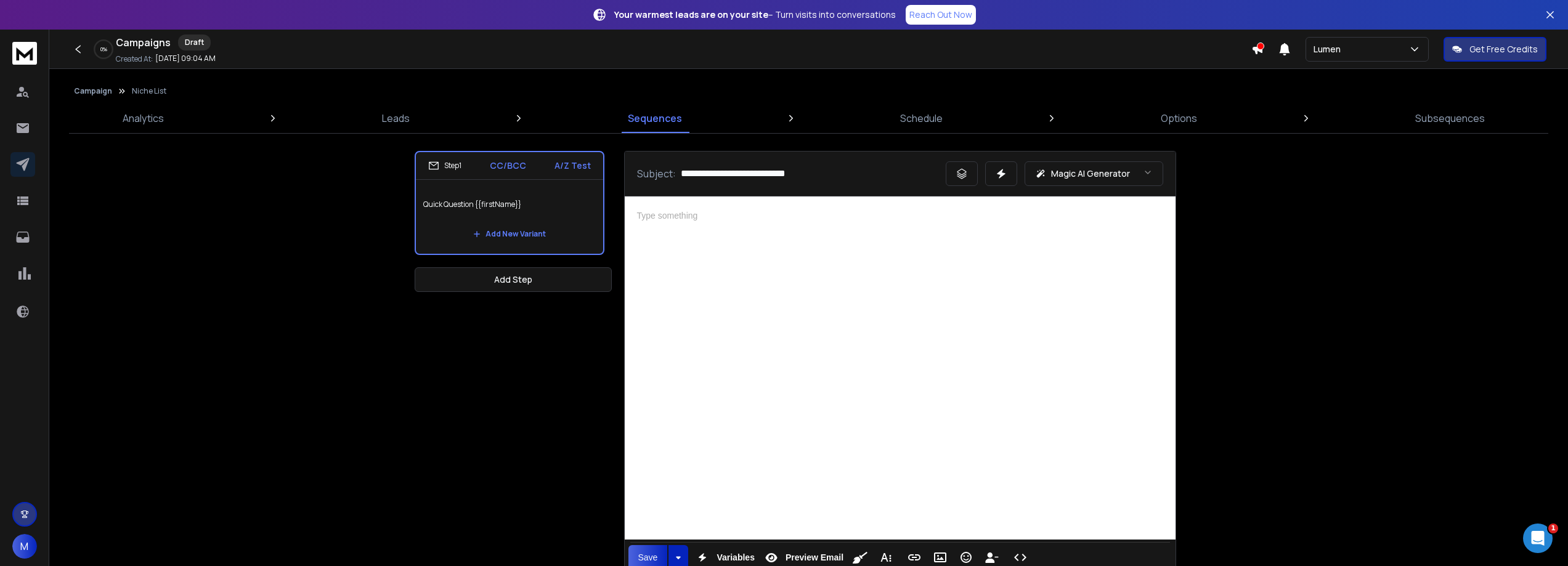
click at [830, 176] on input "**********" at bounding box center [807, 174] width 253 height 15
click at [762, 290] on div at bounding box center [900, 366] width 551 height 339
